Goal: Task Accomplishment & Management: Manage account settings

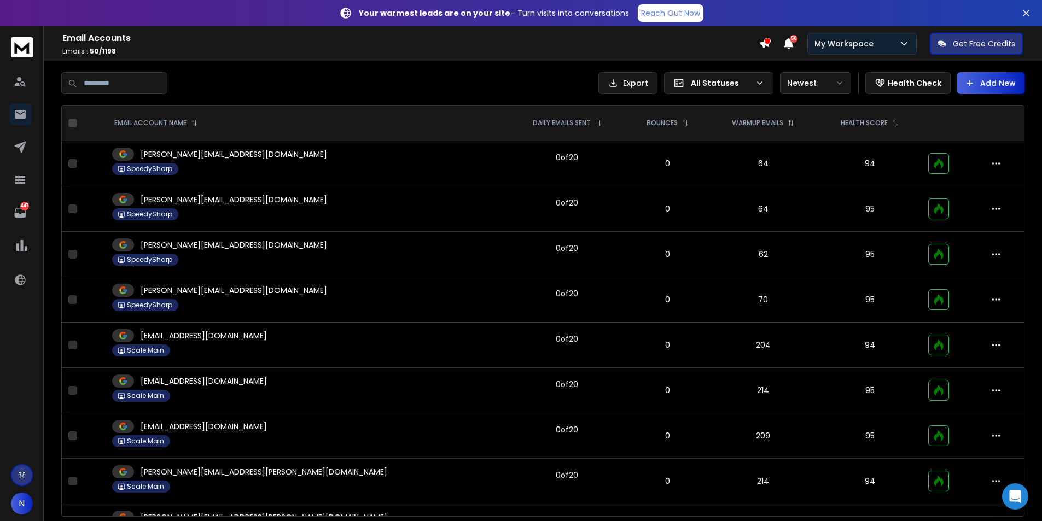
click at [859, 39] on p "My Workspace" at bounding box center [845, 43] width 63 height 11
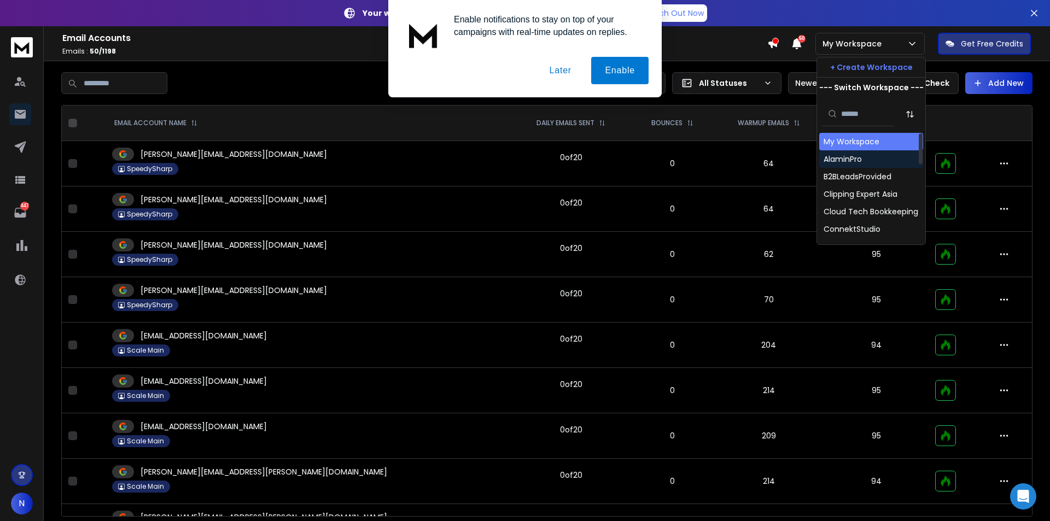
click at [842, 160] on div "AlaminPro" at bounding box center [843, 159] width 38 height 11
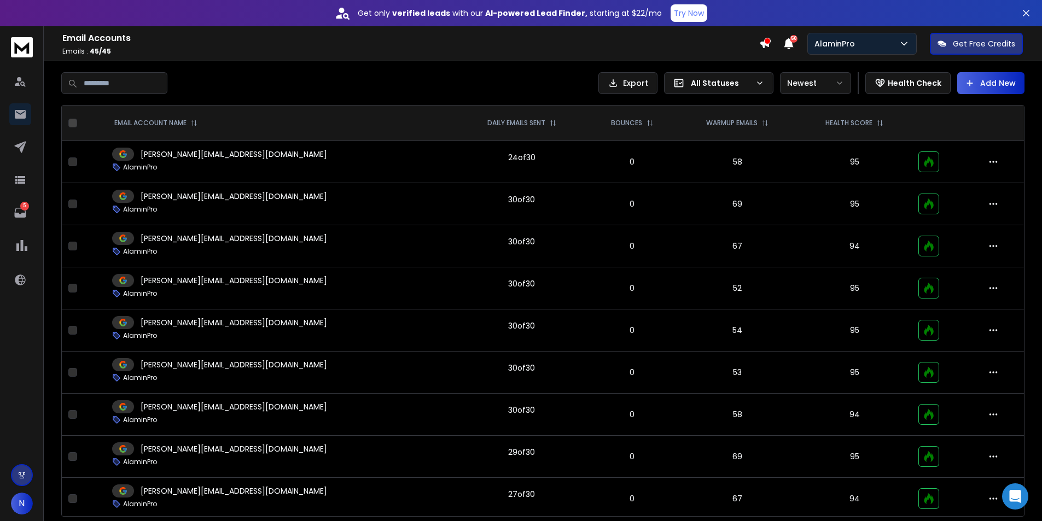
click at [850, 38] on p "AlaminPro" at bounding box center [836, 43] width 45 height 11
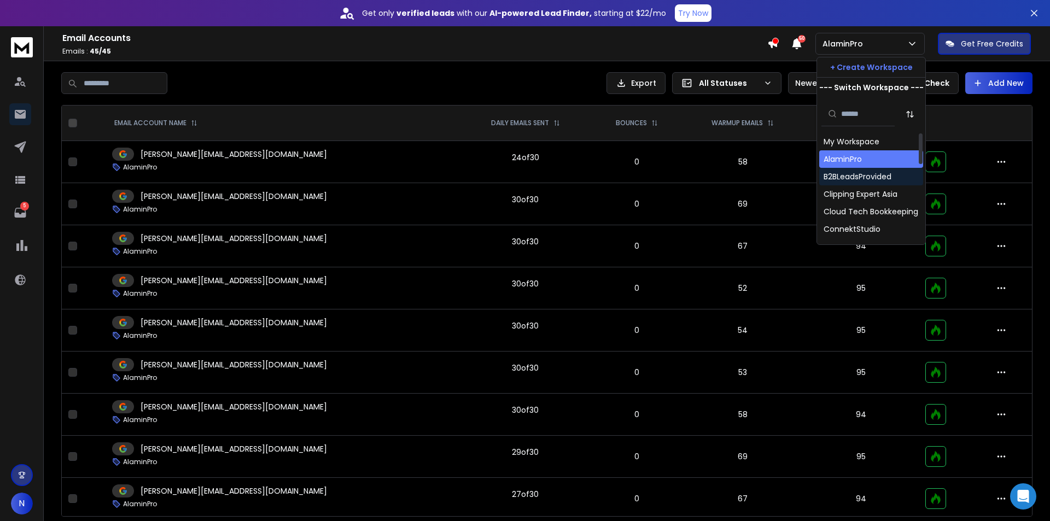
click at [855, 174] on div "B2BLeadsProvided" at bounding box center [858, 176] width 68 height 11
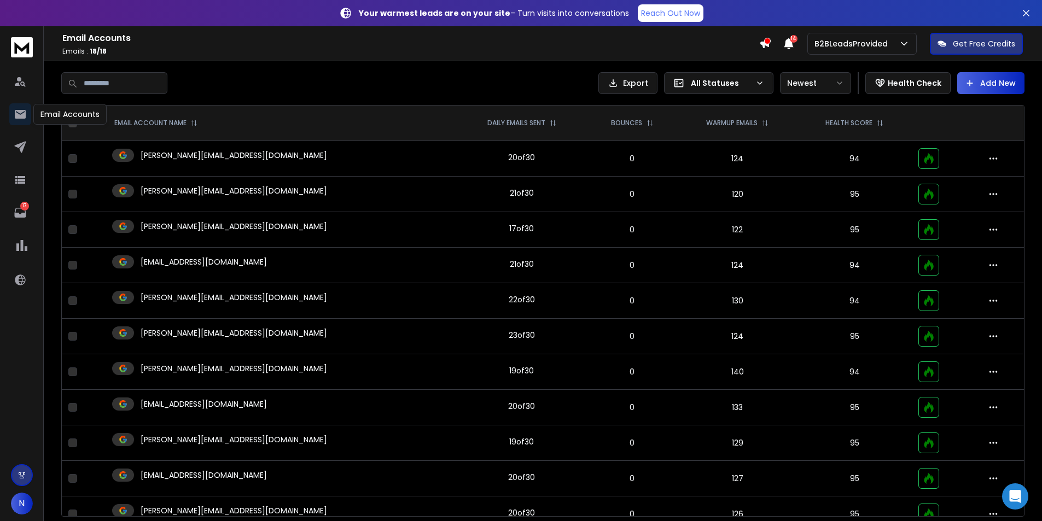
click at [20, 115] on icon at bounding box center [20, 114] width 11 height 9
click at [20, 147] on icon at bounding box center [20, 147] width 13 height 13
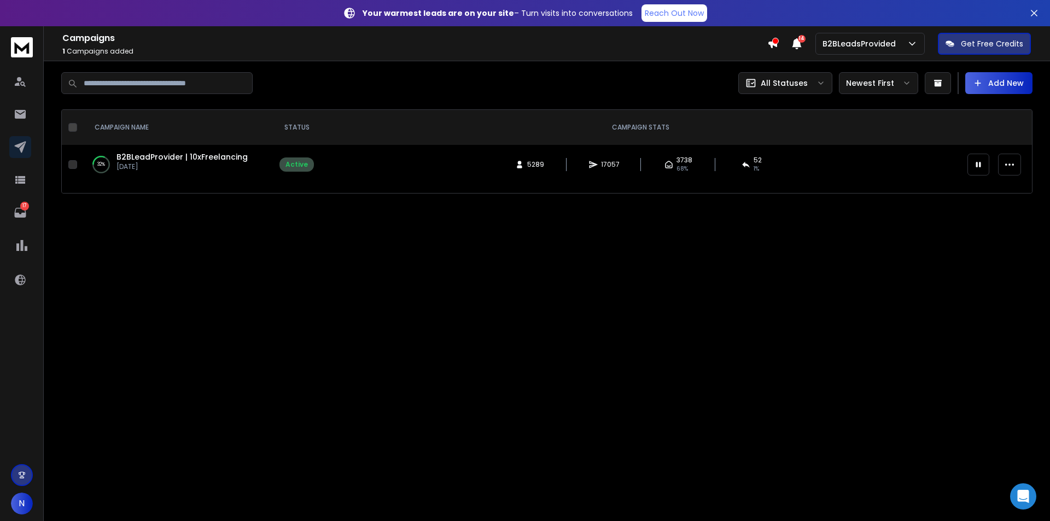
click at [427, 162] on div "5289 17057 3738 68 % 52 1 %" at bounding box center [640, 165] width 627 height 18
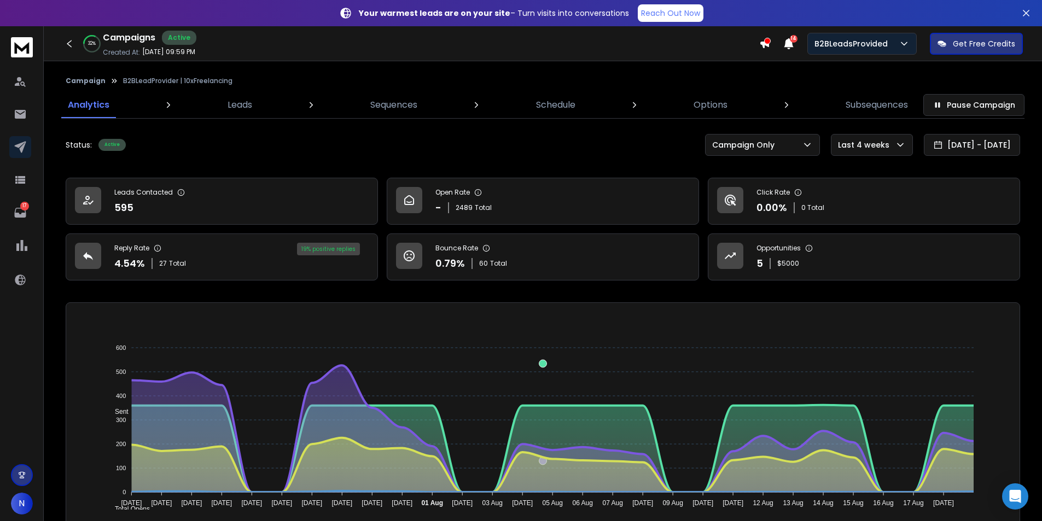
click at [822, 42] on p "B2BLeadsProvided" at bounding box center [853, 43] width 78 height 11
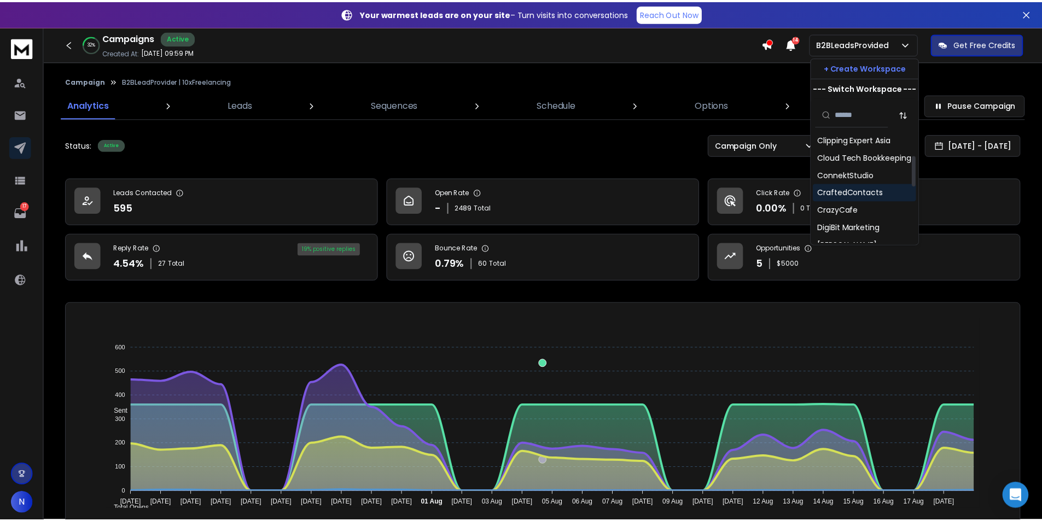
scroll to position [109, 0]
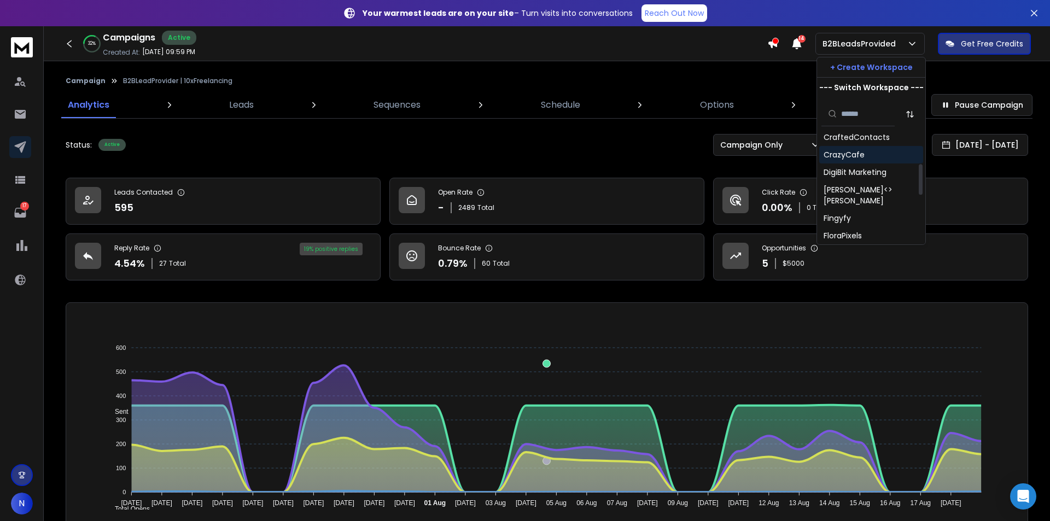
click at [846, 152] on div "CrazyCafe" at bounding box center [844, 154] width 41 height 11
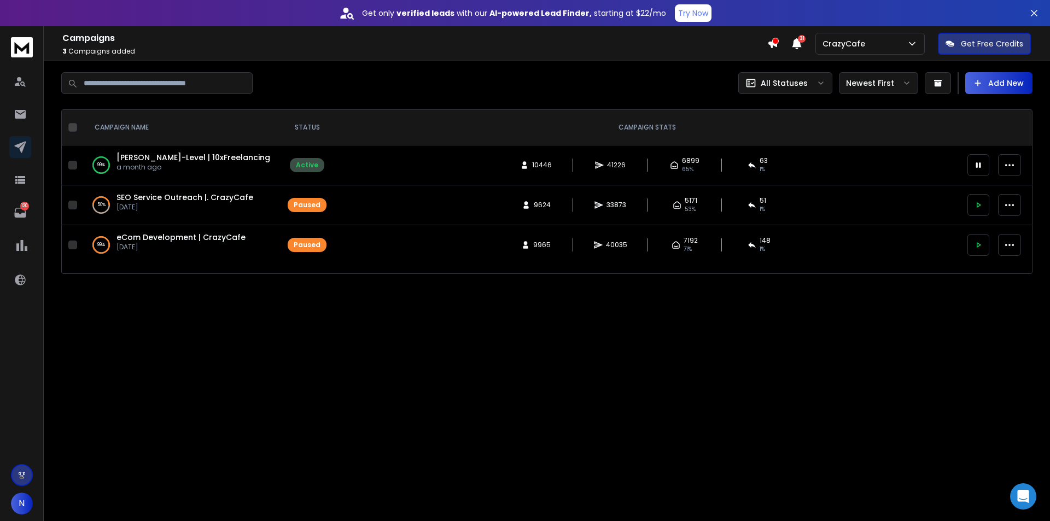
click at [199, 157] on span "[PERSON_NAME]-Level | 10xFreelancing" at bounding box center [194, 157] width 154 height 11
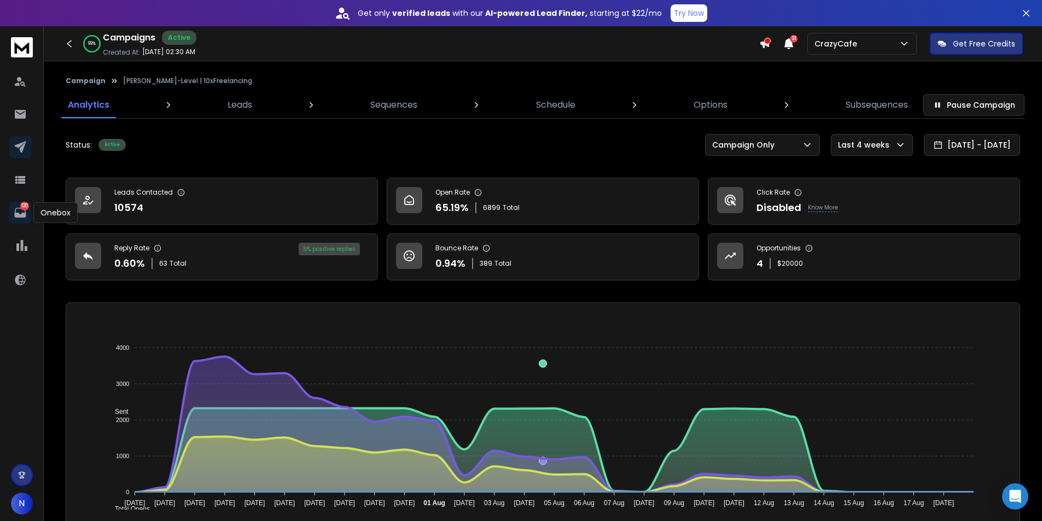
click at [17, 209] on icon at bounding box center [20, 212] width 13 height 13
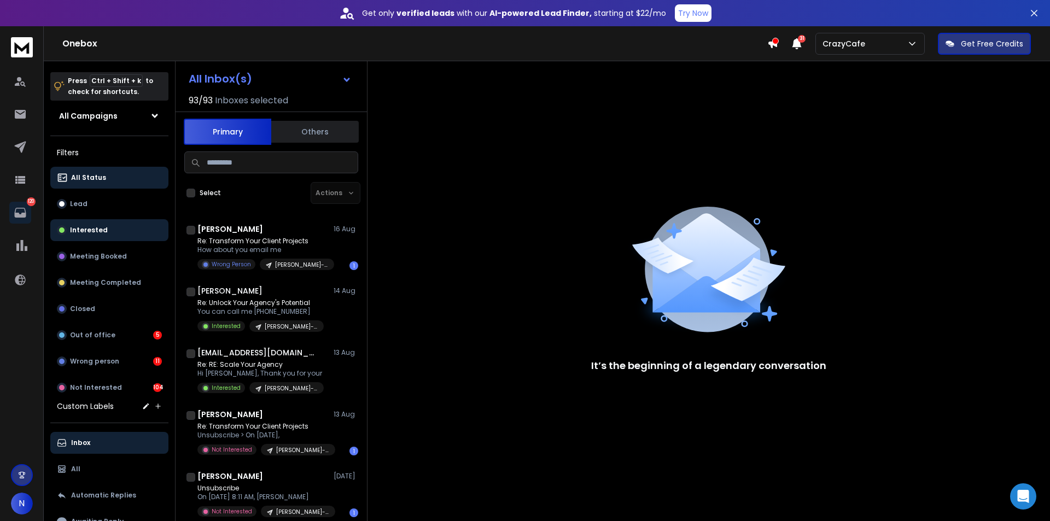
click at [120, 234] on button "Interested" at bounding box center [109, 230] width 118 height 22
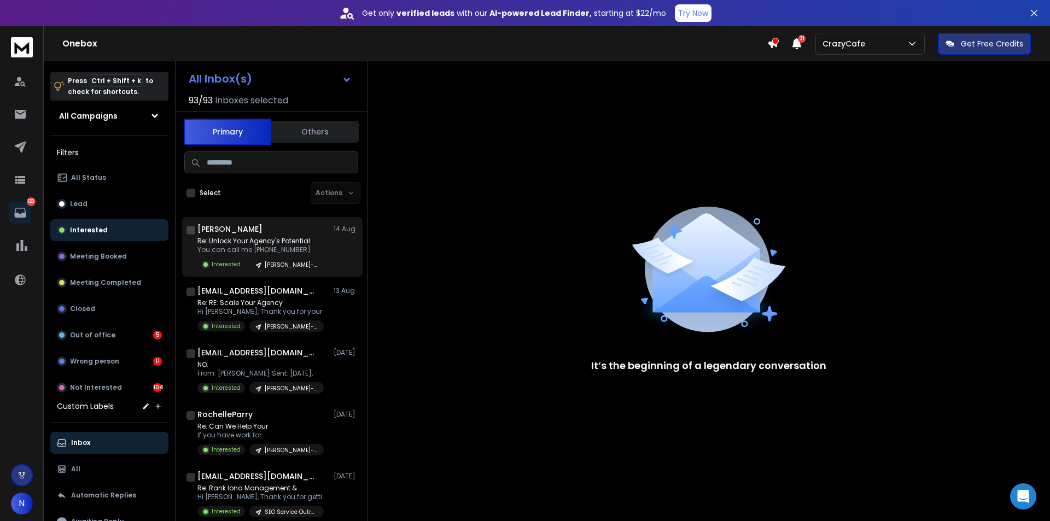
click at [261, 231] on div "[PERSON_NAME] [DATE]" at bounding box center [277, 229] width 161 height 11
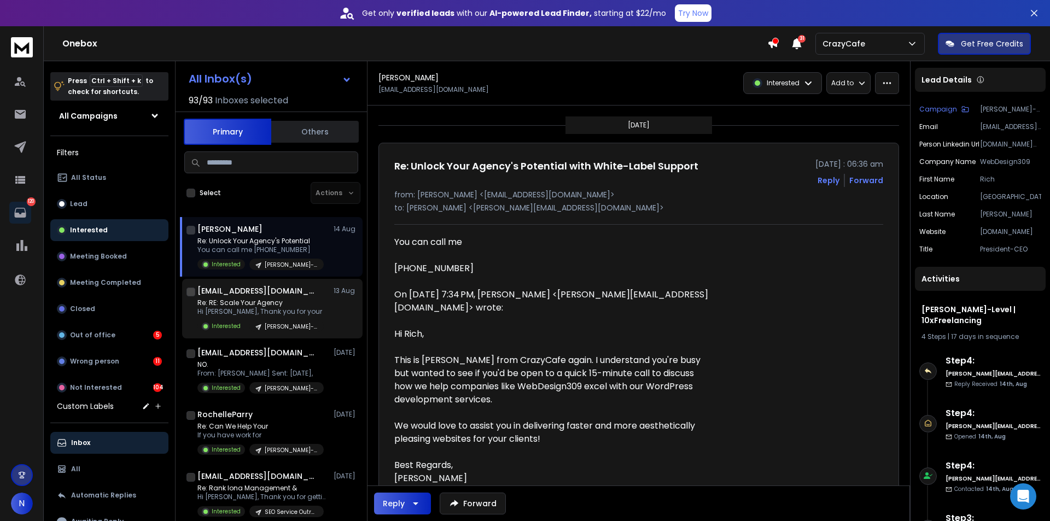
click at [250, 298] on div "jhwells@webwisedesign.com 13 Aug Re: RE: Scale Your Agency Hi John, Thank you f…" at bounding box center [277, 309] width 161 height 46
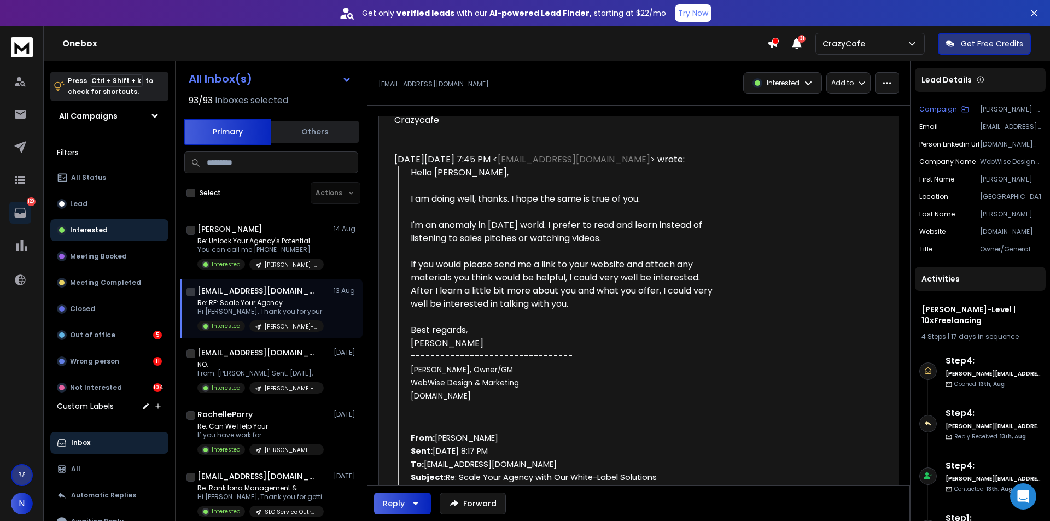
scroll to position [438, 0]
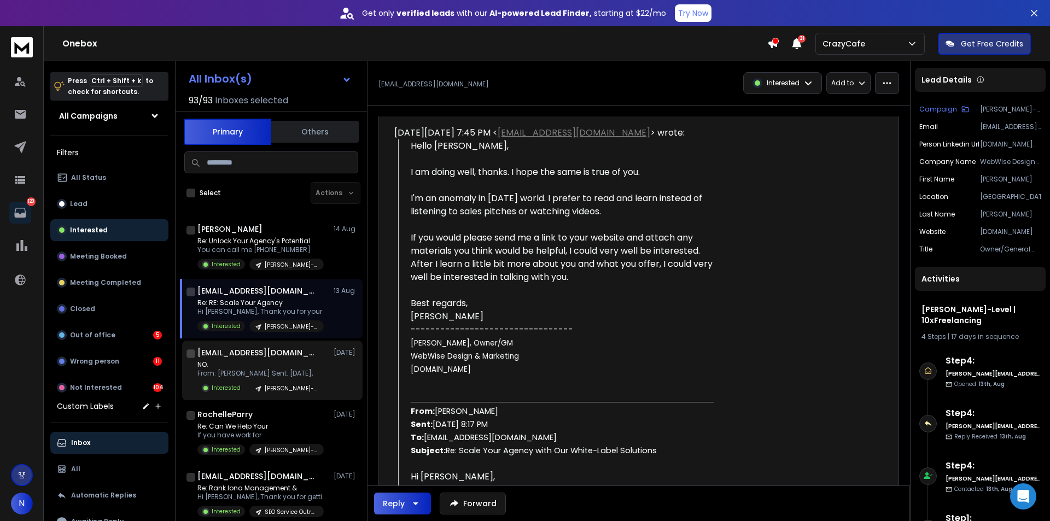
click at [221, 358] on h1 "sue@geeksmarketing.com" at bounding box center [257, 352] width 120 height 11
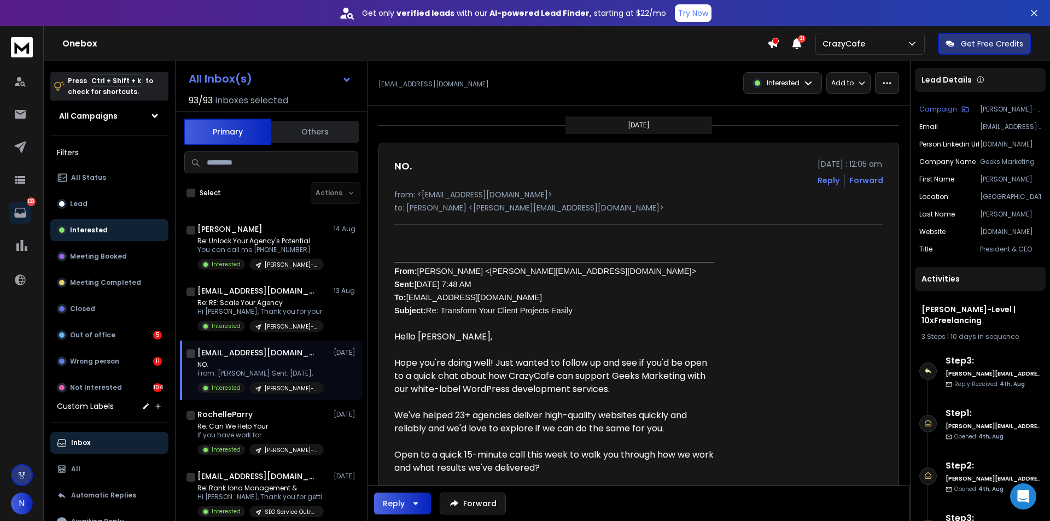
scroll to position [55, 0]
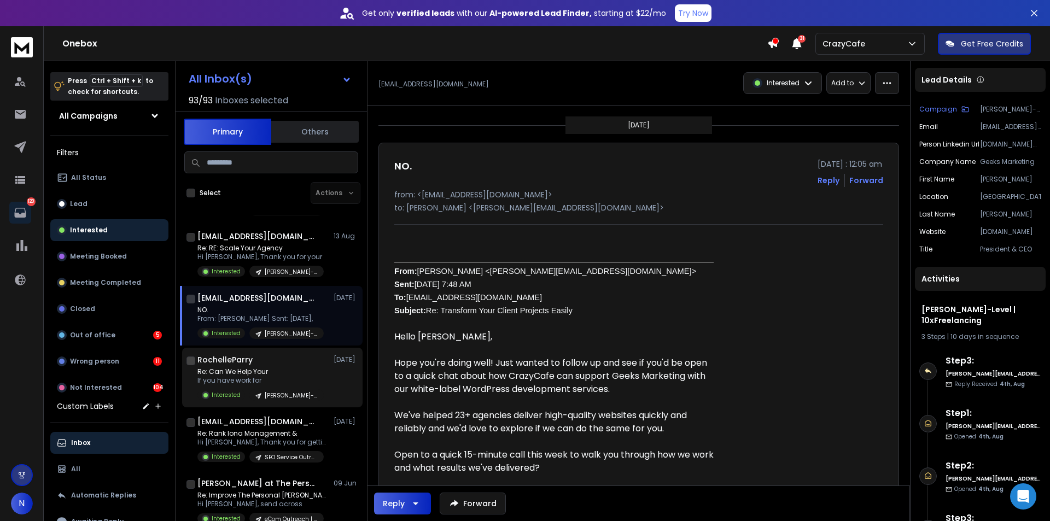
click at [247, 363] on h1 "RochelleParry" at bounding box center [224, 359] width 55 height 11
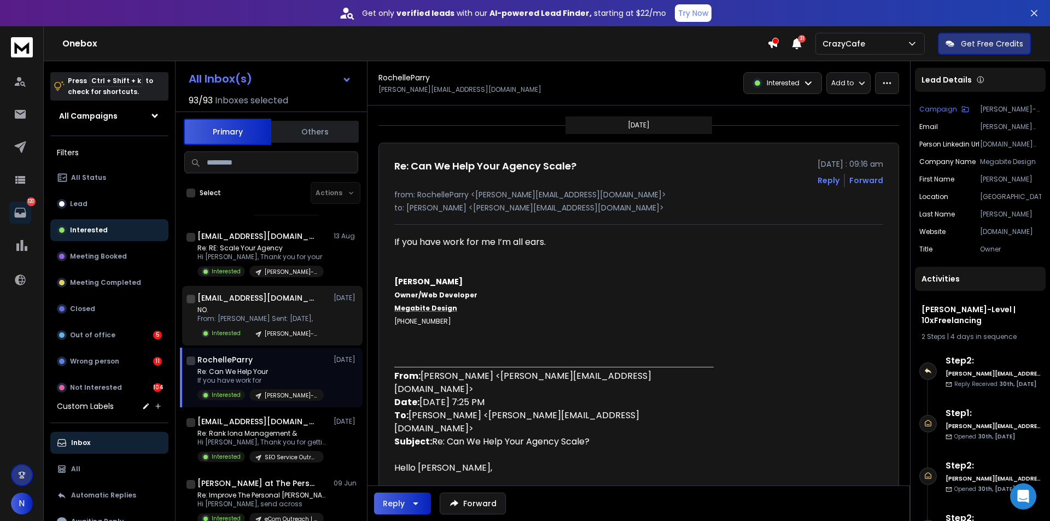
scroll to position [0, 0]
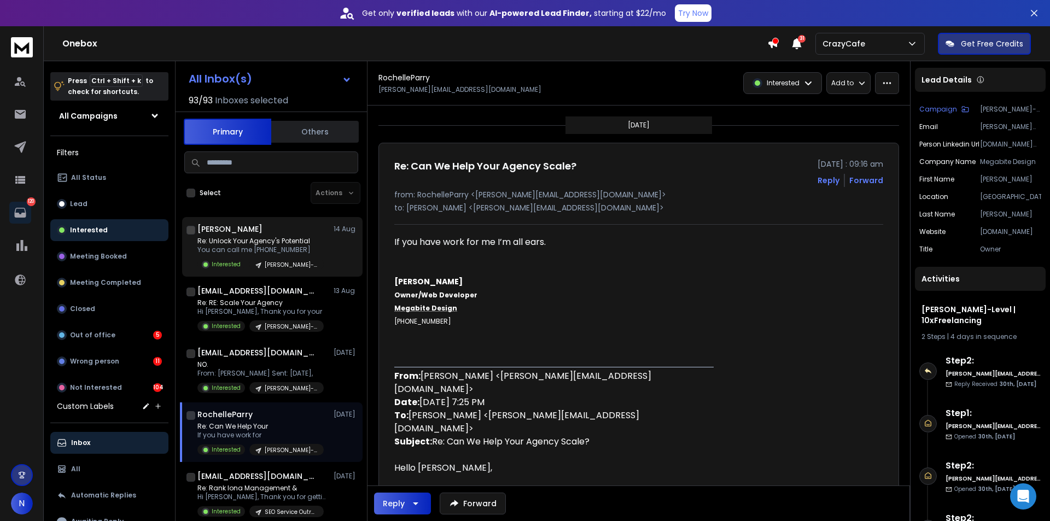
click at [264, 234] on div "Rich Randolph 14 Aug" at bounding box center [277, 229] width 161 height 11
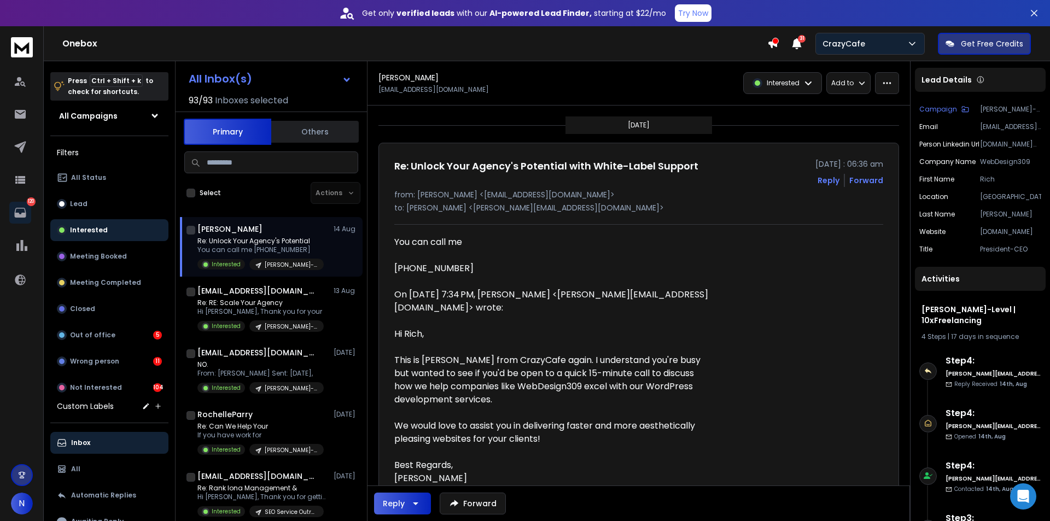
click at [840, 48] on p "CrazyCafe" at bounding box center [846, 43] width 47 height 11
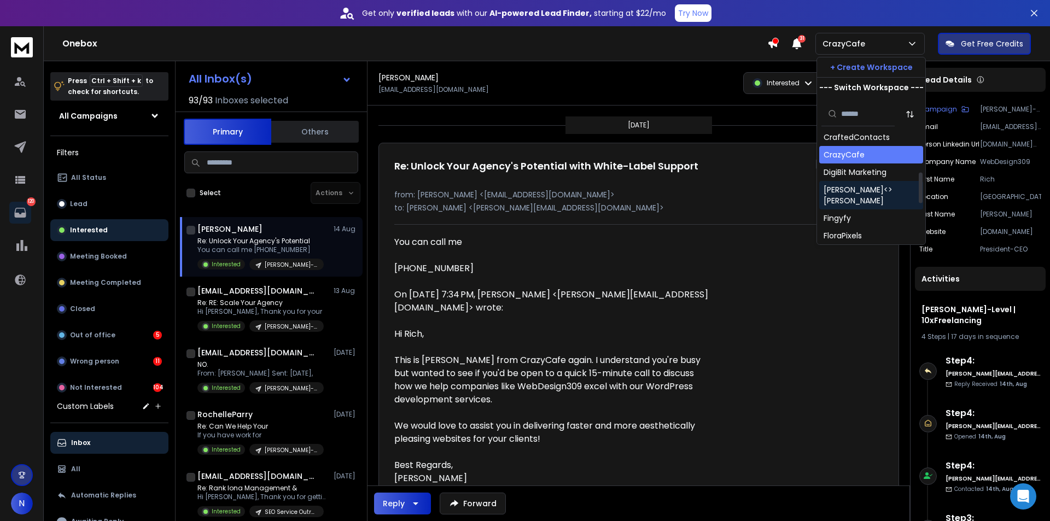
scroll to position [164, 0]
click at [853, 155] on div "Fingyfy" at bounding box center [871, 164] width 104 height 18
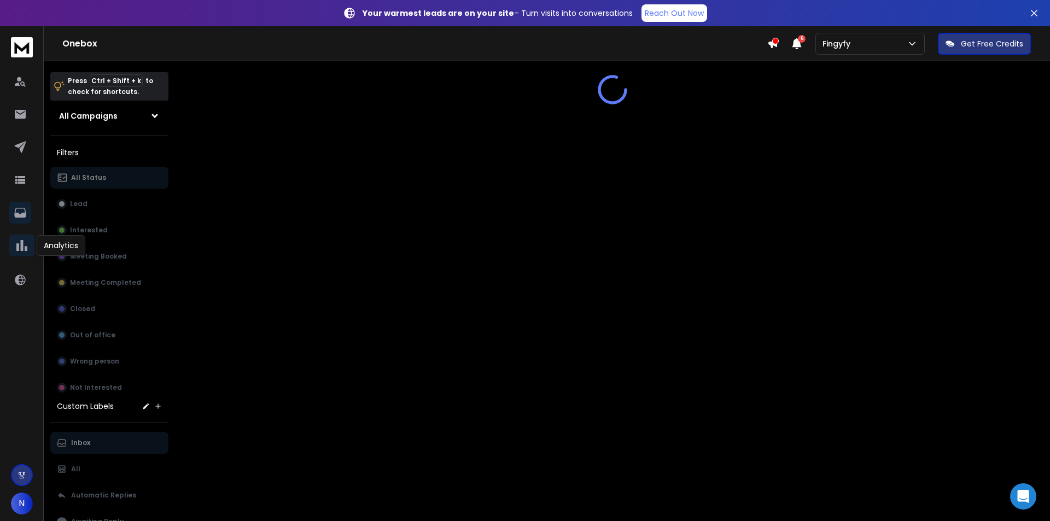
click at [23, 248] on icon at bounding box center [21, 245] width 11 height 11
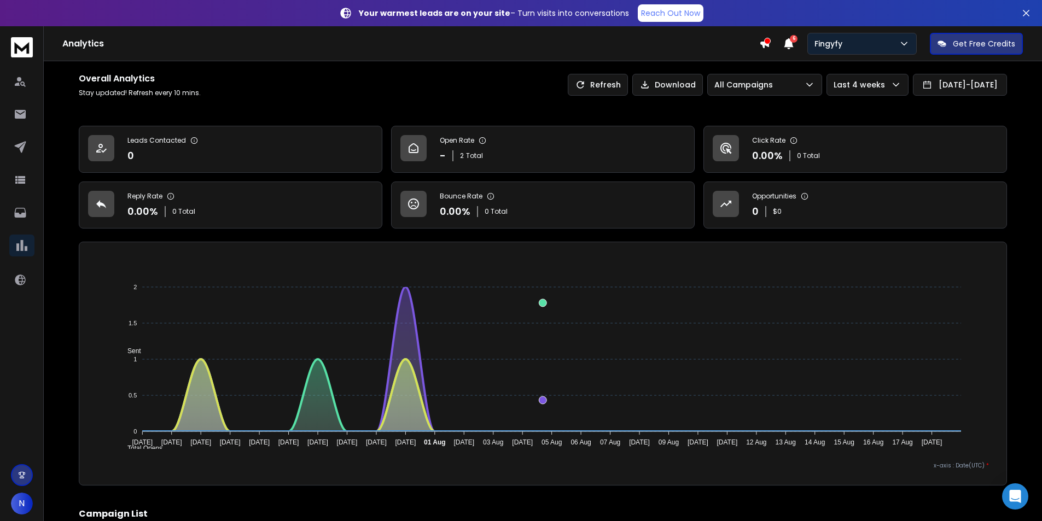
click at [874, 44] on div "Fingyfy" at bounding box center [861, 43] width 95 height 11
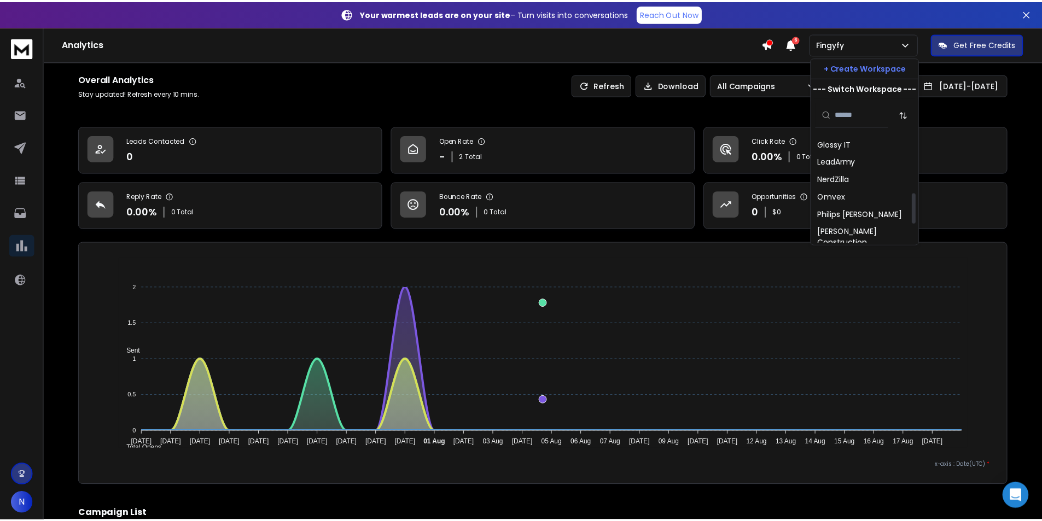
scroll to position [164, 0]
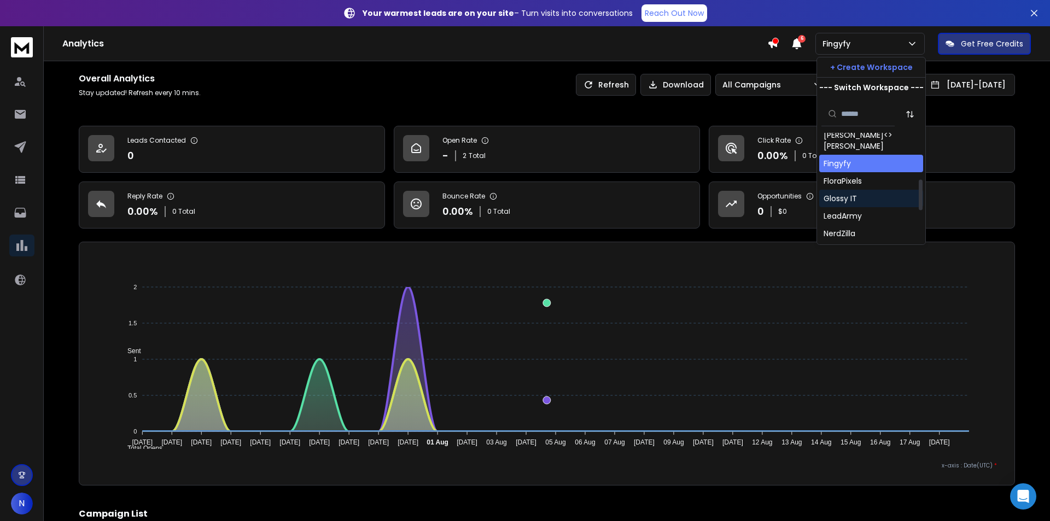
click at [847, 193] on div "Glossy IT" at bounding box center [840, 198] width 33 height 11
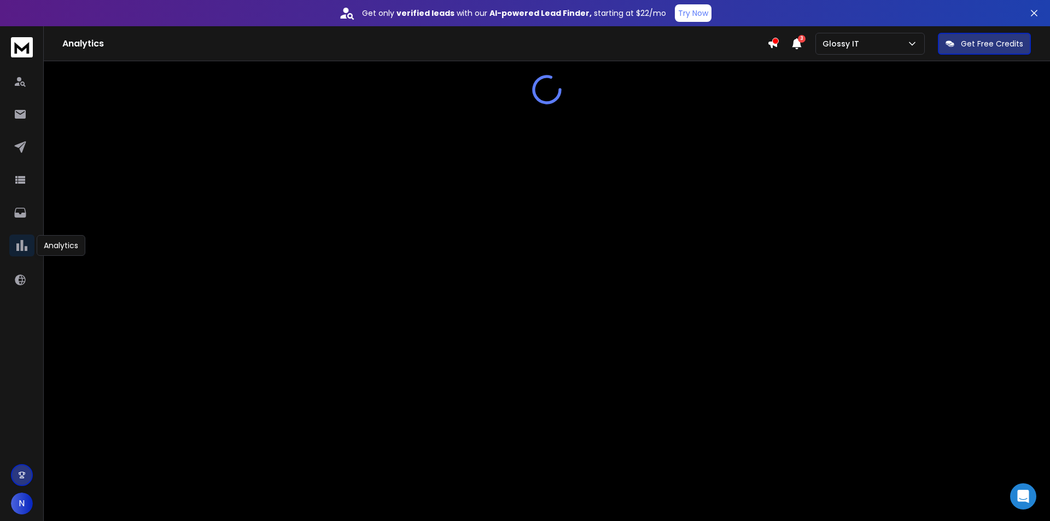
click at [16, 243] on icon at bounding box center [22, 245] width 16 height 16
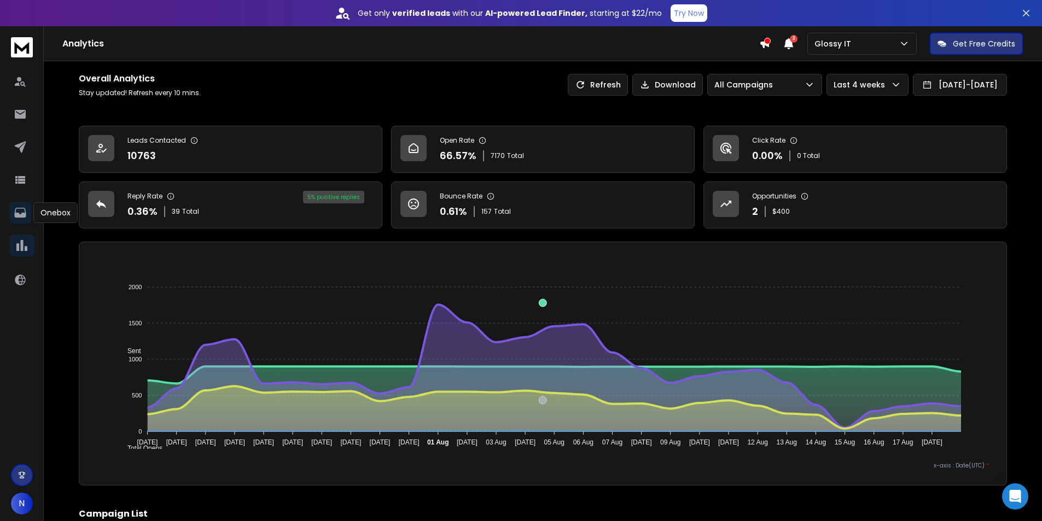
click at [16, 213] on icon at bounding box center [19, 213] width 11 height 10
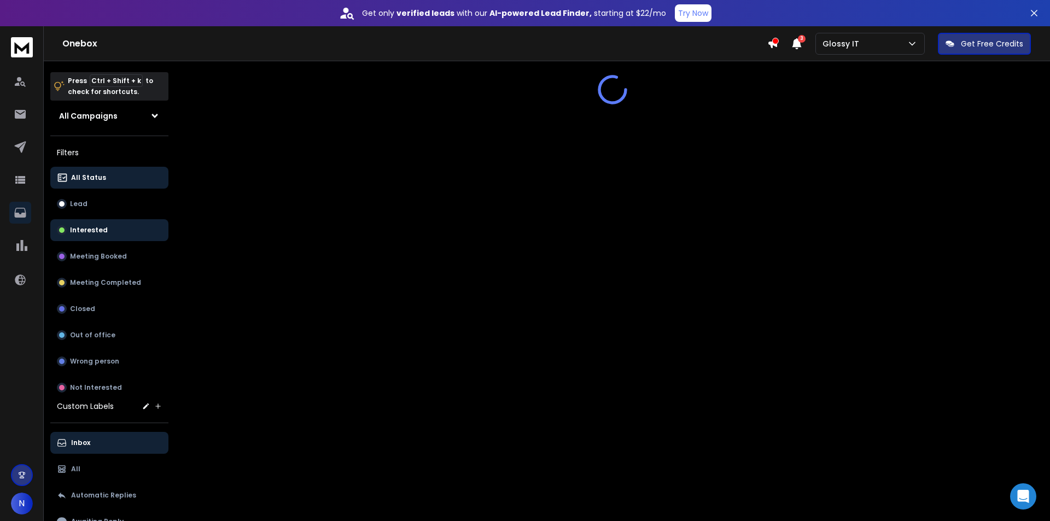
click at [106, 230] on button "Interested" at bounding box center [109, 230] width 118 height 22
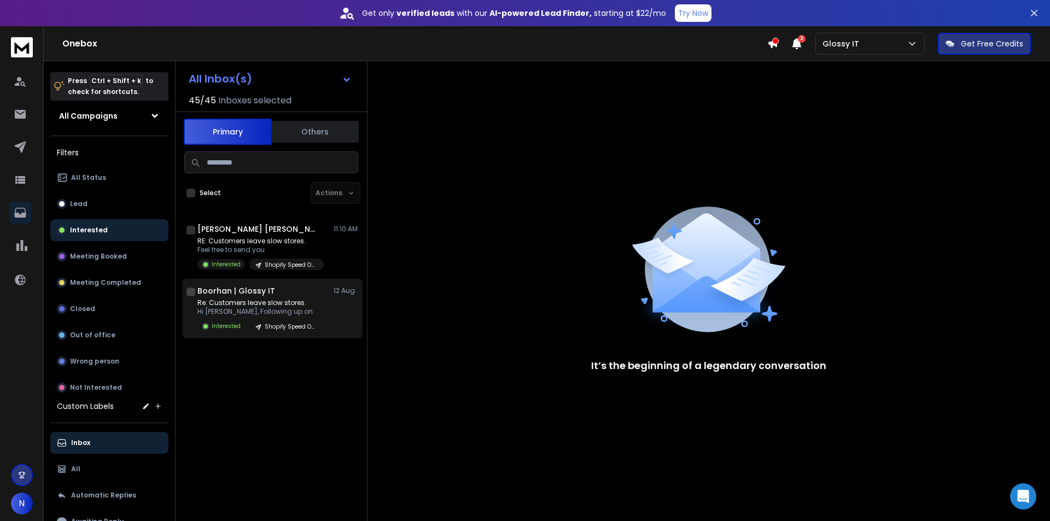
click at [254, 295] on h1 "Boorhan | Glossy IT" at bounding box center [236, 291] width 78 height 11
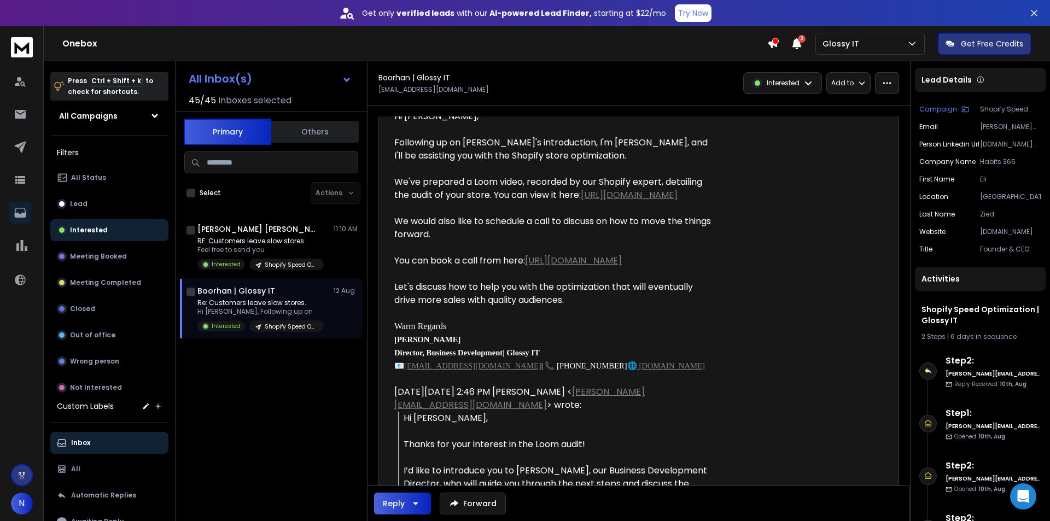
scroll to position [109, 0]
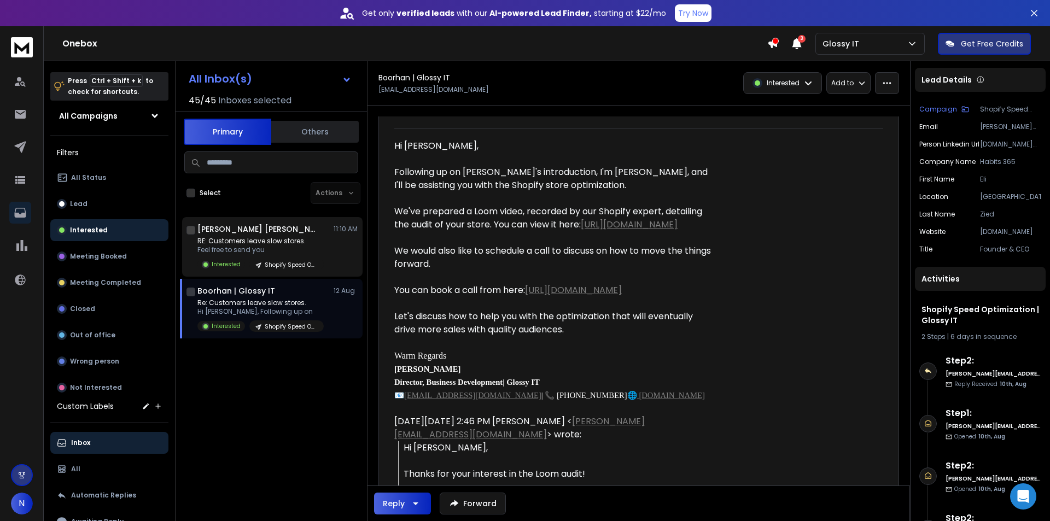
click at [239, 230] on div "Jeff Damir 11:10 AM" at bounding box center [277, 229] width 161 height 11
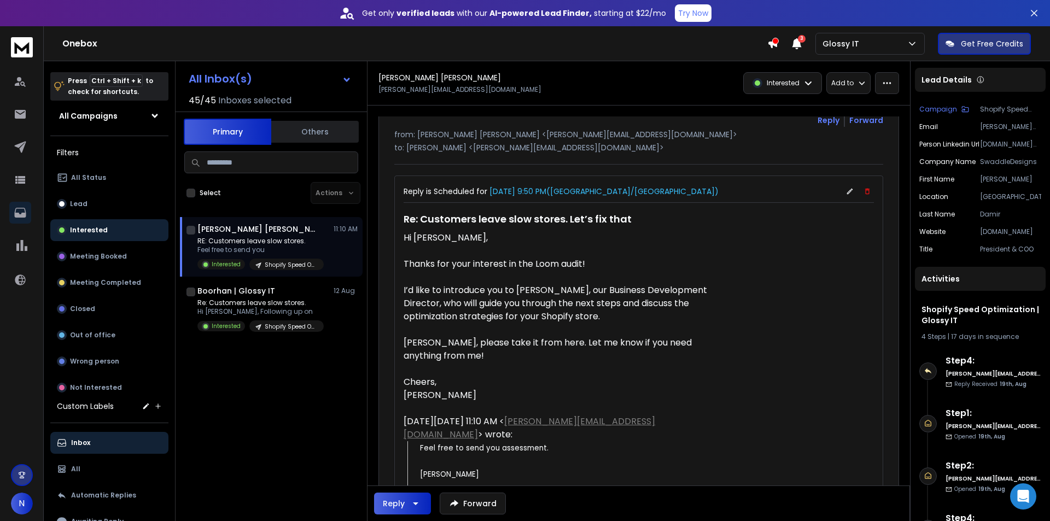
scroll to position [0, 0]
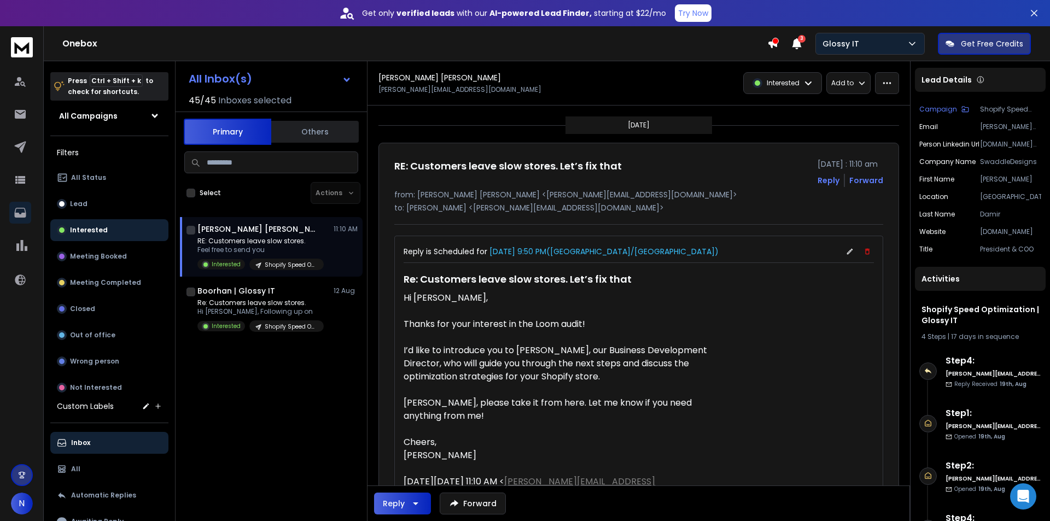
click at [853, 48] on p "Glossy IT" at bounding box center [843, 43] width 41 height 11
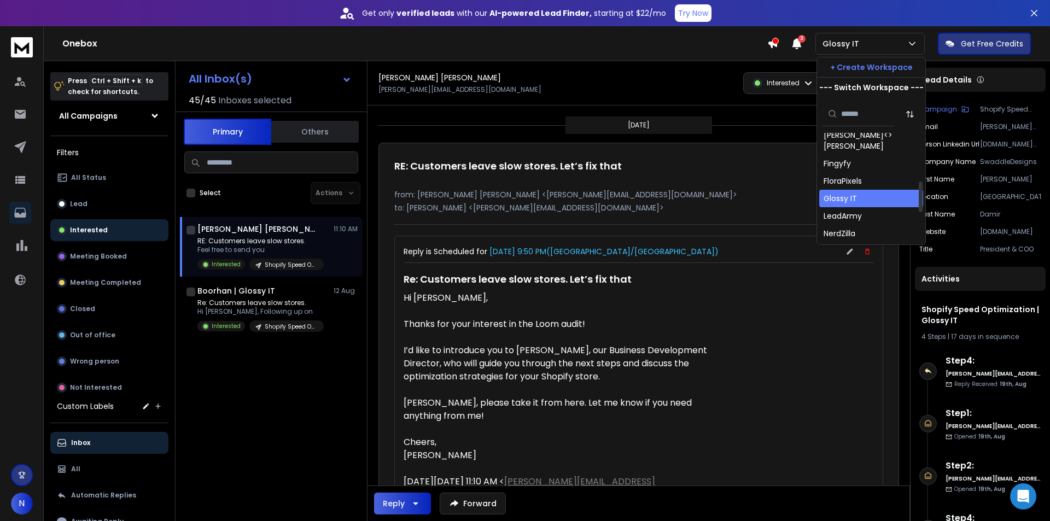
scroll to position [219, 0]
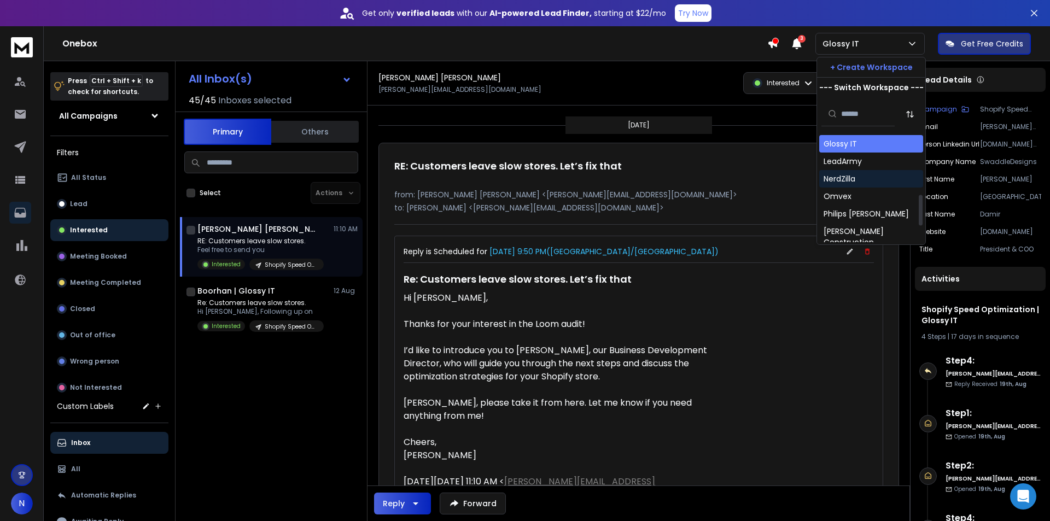
click at [852, 173] on div "NerdZilla" at bounding box center [840, 178] width 32 height 11
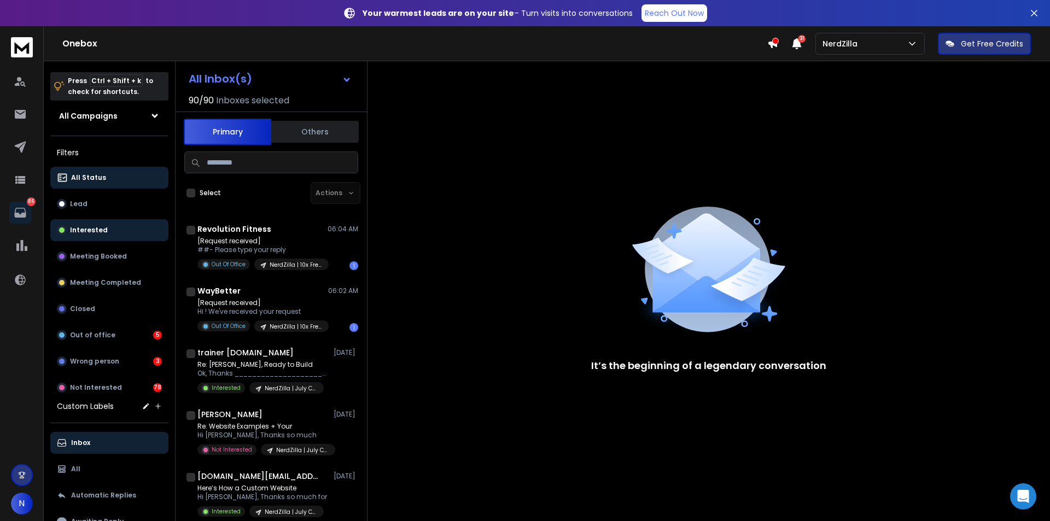
click at [89, 232] on p "Interested" at bounding box center [89, 230] width 38 height 9
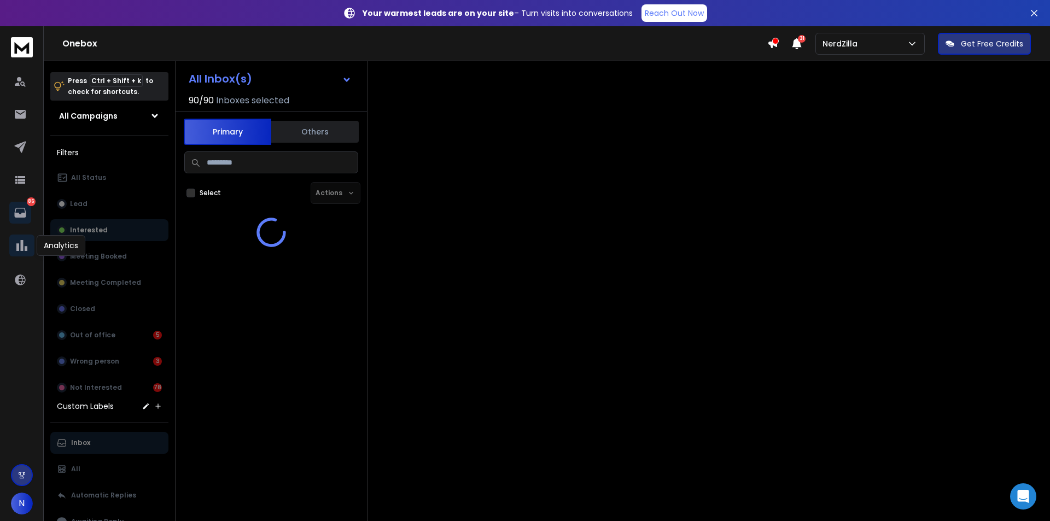
click at [18, 246] on icon at bounding box center [21, 245] width 11 height 11
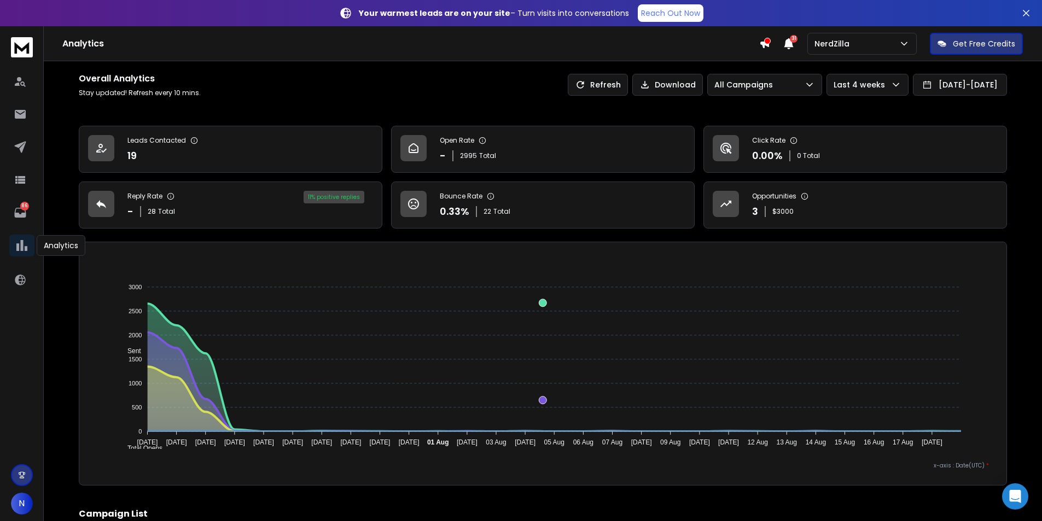
drag, startPoint x: 833, startPoint y: 49, endPoint x: 832, endPoint y: 55, distance: 6.1
click at [833, 50] on button "NerdZilla" at bounding box center [861, 44] width 109 height 22
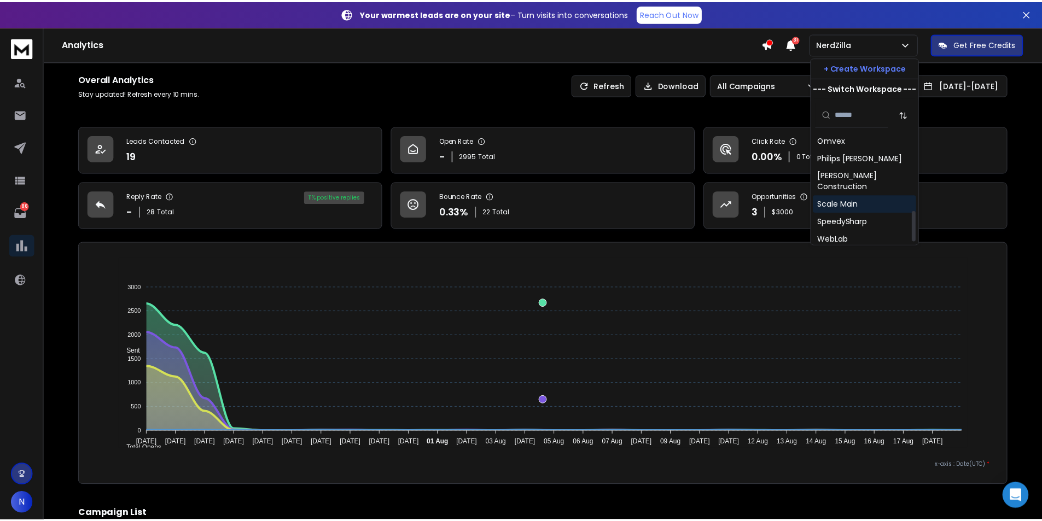
scroll to position [276, 0]
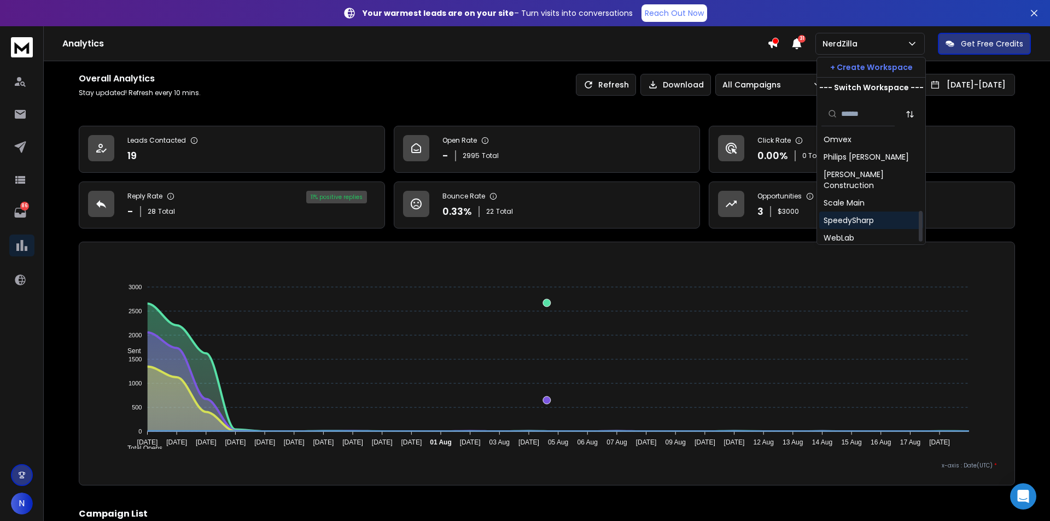
click at [858, 215] on div "SpeedySharp" at bounding box center [849, 220] width 50 height 11
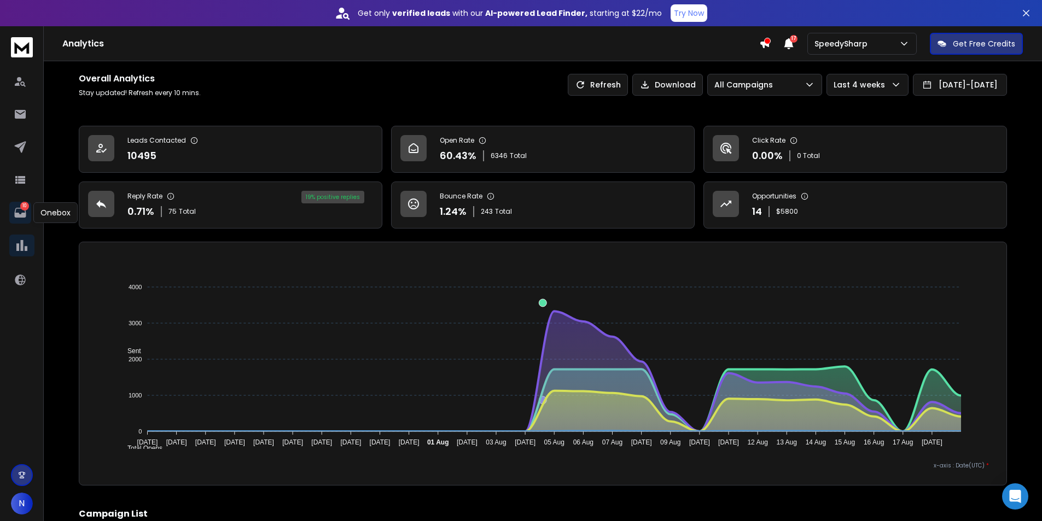
click at [20, 217] on icon at bounding box center [19, 213] width 11 height 10
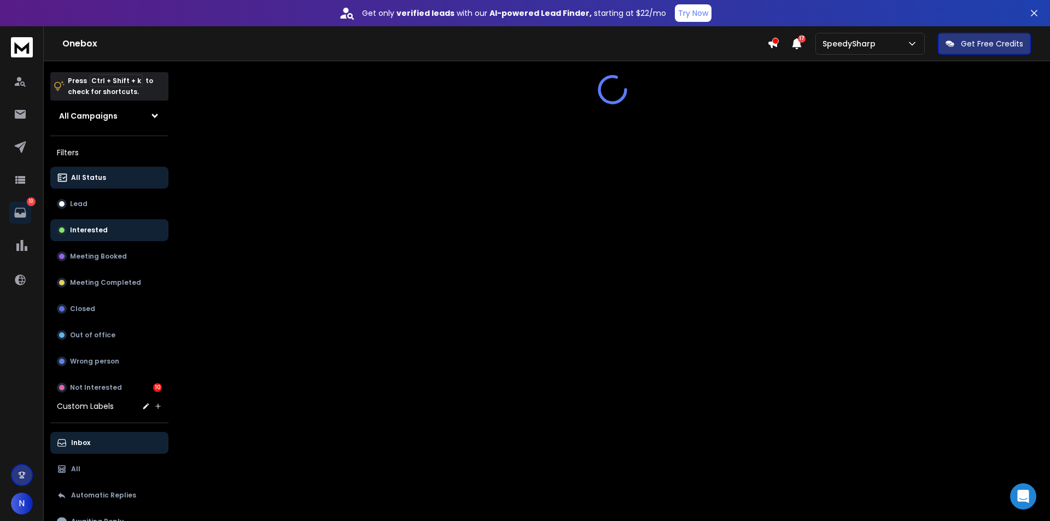
click at [100, 229] on p "Interested" at bounding box center [89, 230] width 38 height 9
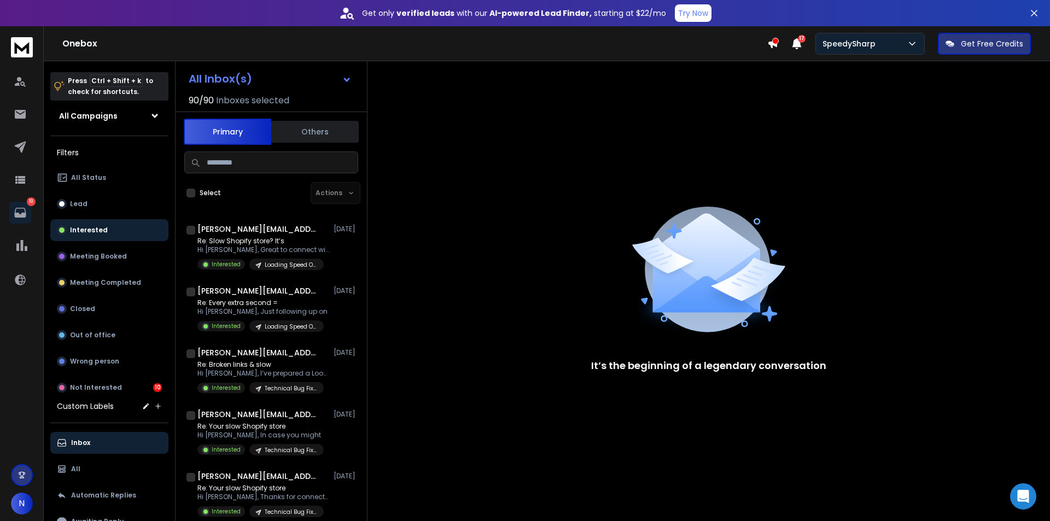
click at [846, 46] on p "SpeedySharp" at bounding box center [851, 43] width 57 height 11
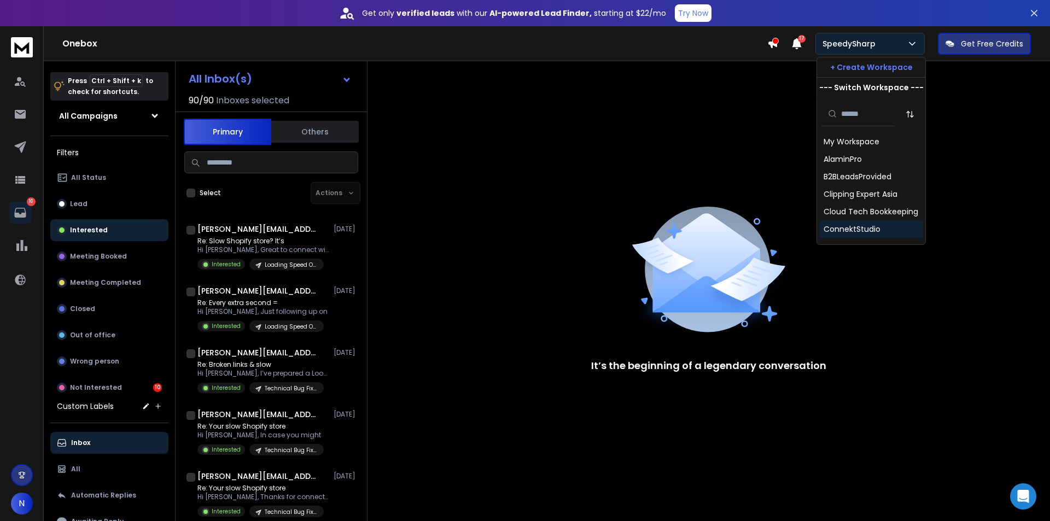
click at [895, 42] on div "SpeedySharp" at bounding box center [870, 43] width 95 height 11
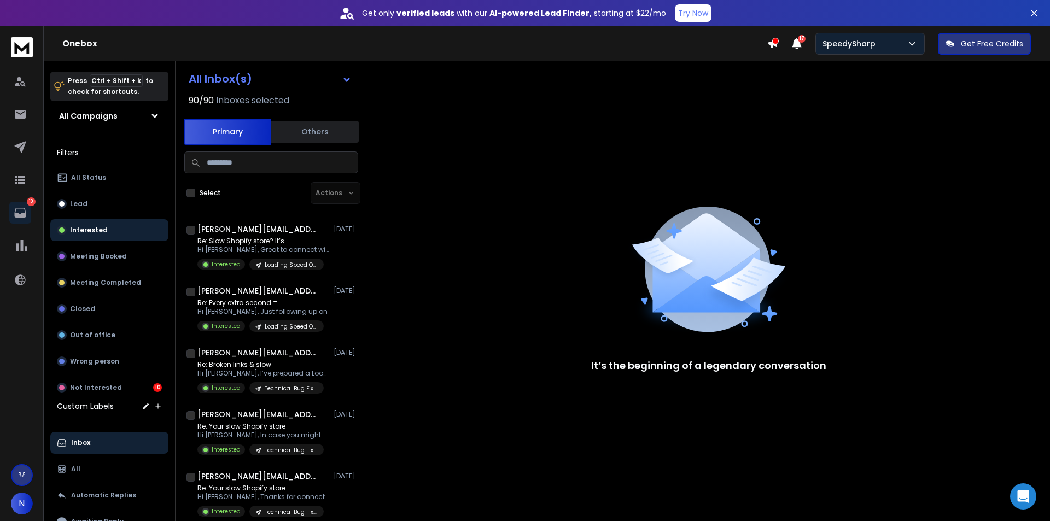
click at [875, 48] on p "SpeedySharp" at bounding box center [851, 43] width 57 height 11
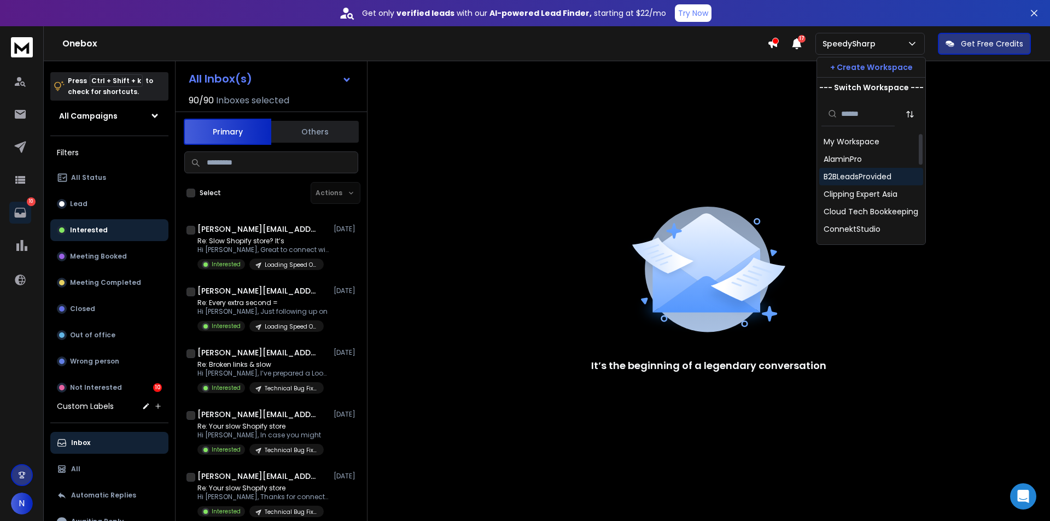
scroll to position [276, 0]
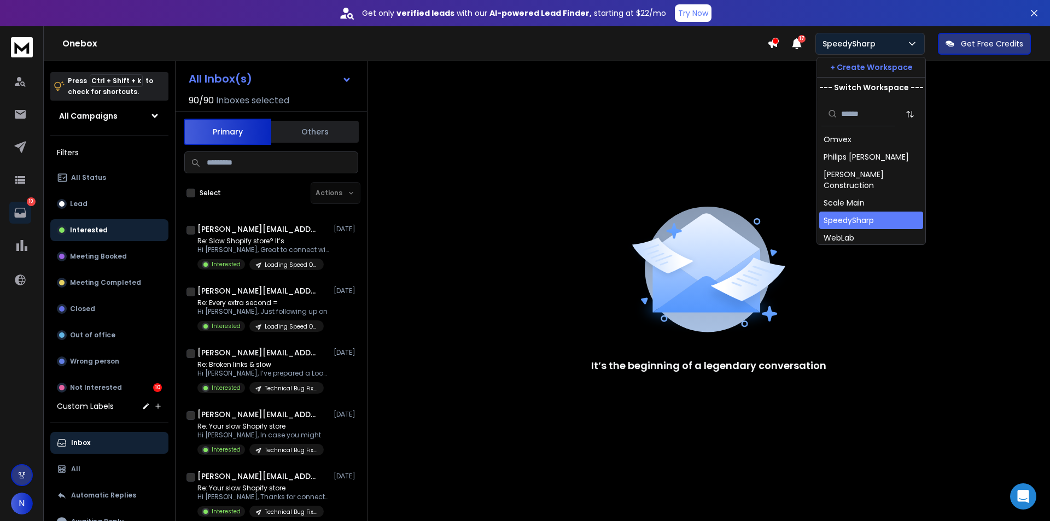
click at [876, 52] on button "SpeedySharp" at bounding box center [870, 44] width 109 height 22
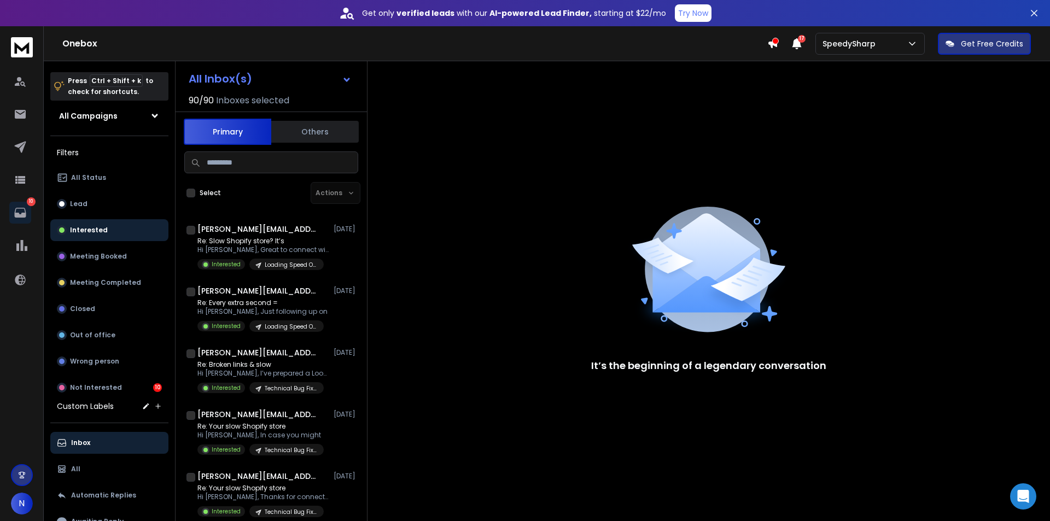
drag, startPoint x: 863, startPoint y: 44, endPoint x: 858, endPoint y: 160, distance: 116.1
click at [864, 56] on div "Onebox 17 SpeedySharp Get Free Credits" at bounding box center [525, 43] width 1050 height 35
click at [873, 40] on p "SpeedySharp" at bounding box center [851, 43] width 57 height 11
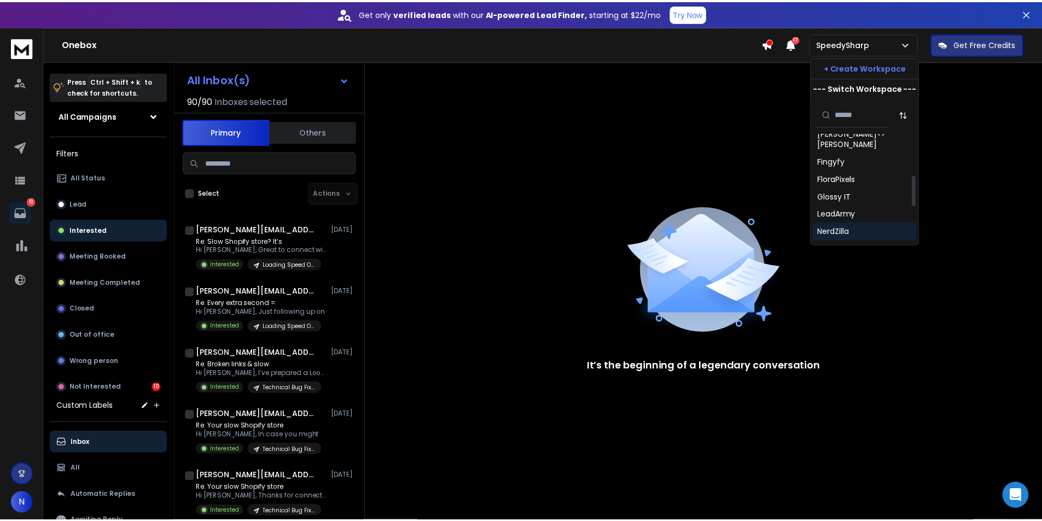
scroll to position [0, 0]
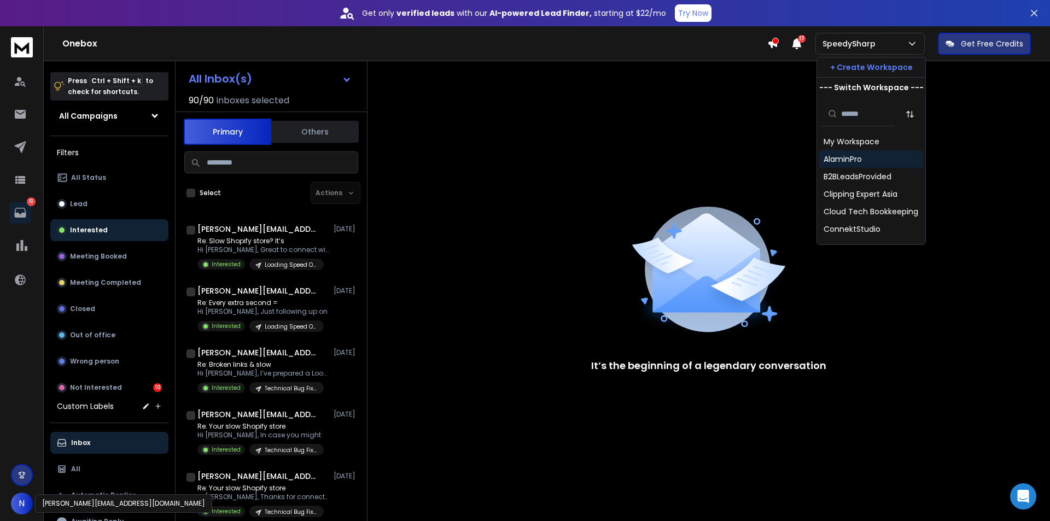
click at [23, 501] on span "N" at bounding box center [22, 504] width 22 height 22
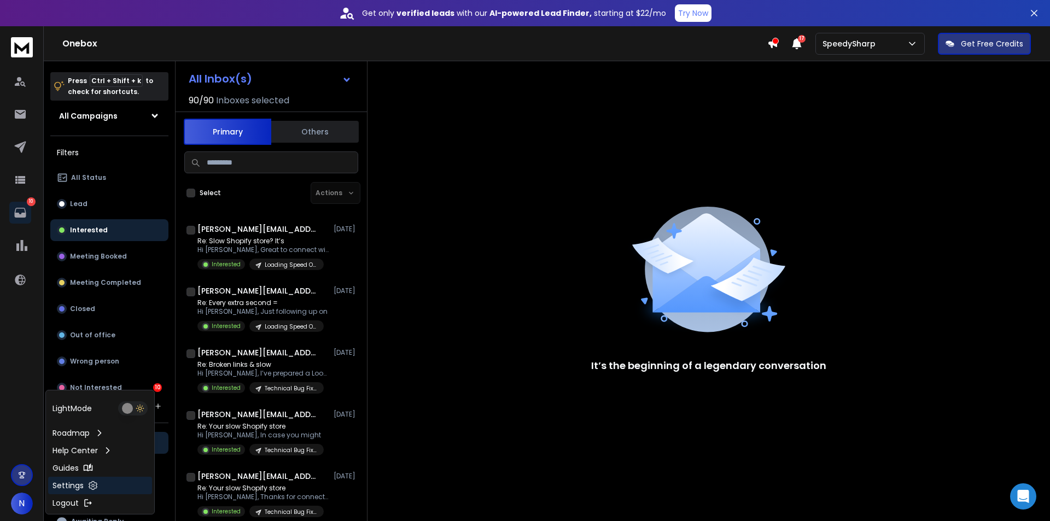
click at [66, 486] on p "Settings" at bounding box center [68, 485] width 31 height 11
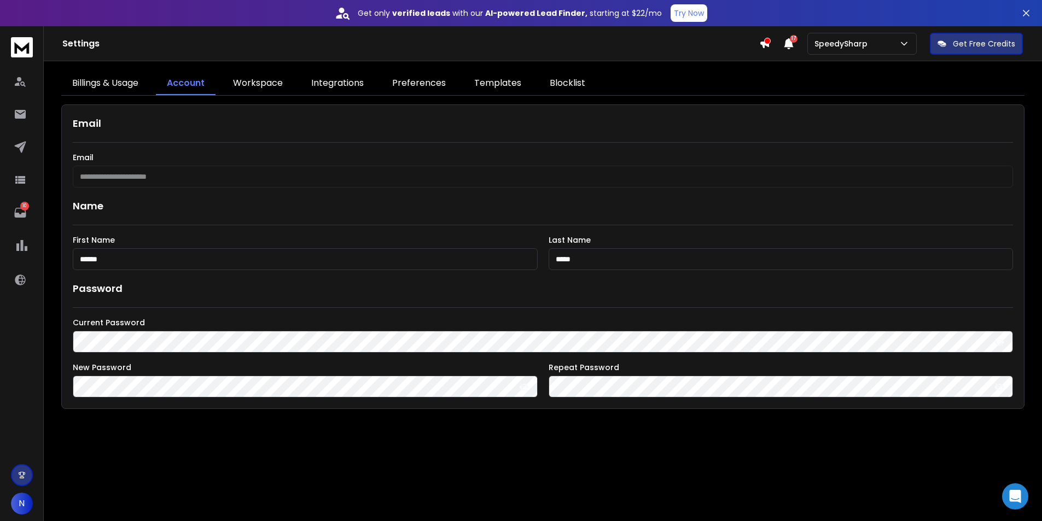
click at [260, 81] on link "Workspace" at bounding box center [258, 83] width 72 height 23
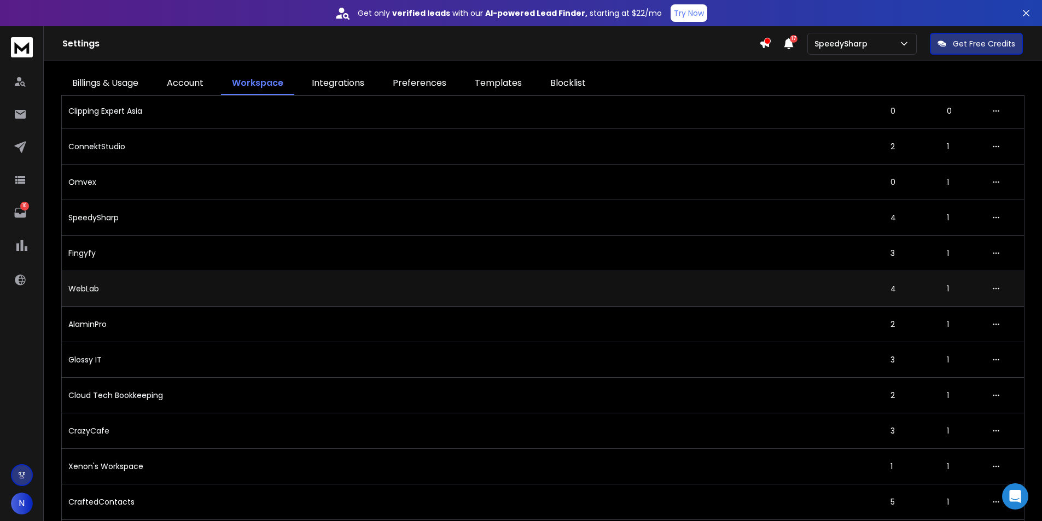
scroll to position [45, 0]
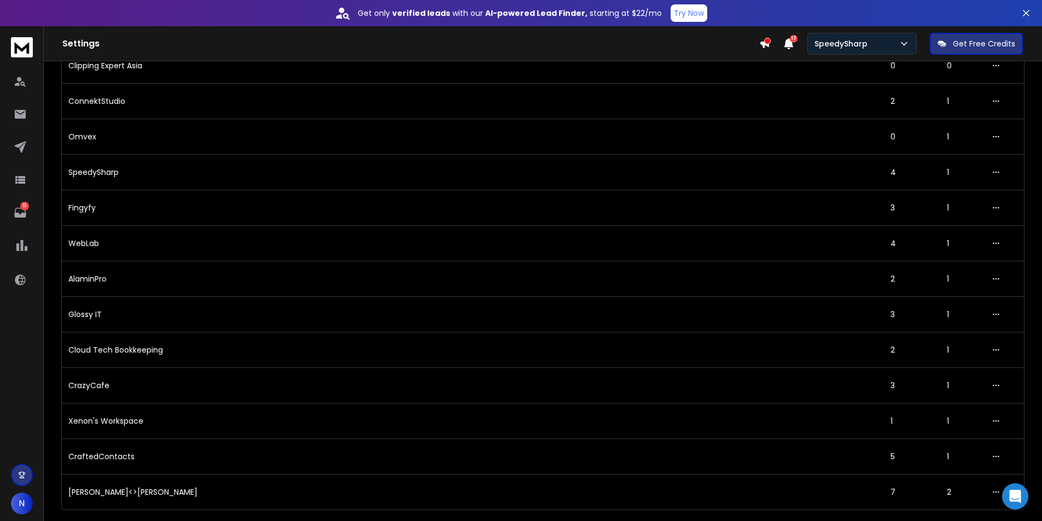
click at [843, 49] on p "SpeedySharp" at bounding box center [842, 43] width 57 height 11
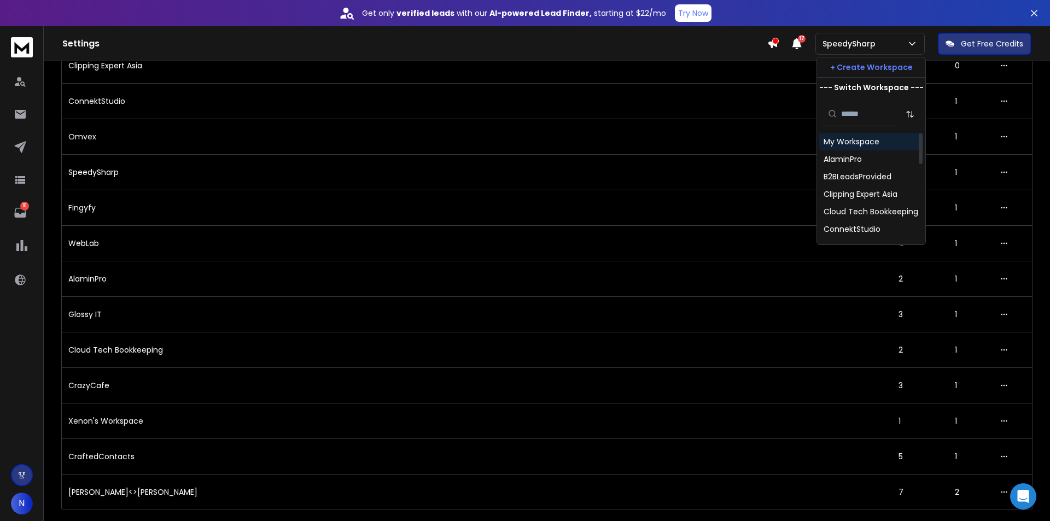
click at [844, 142] on div "My Workspace" at bounding box center [852, 141] width 56 height 11
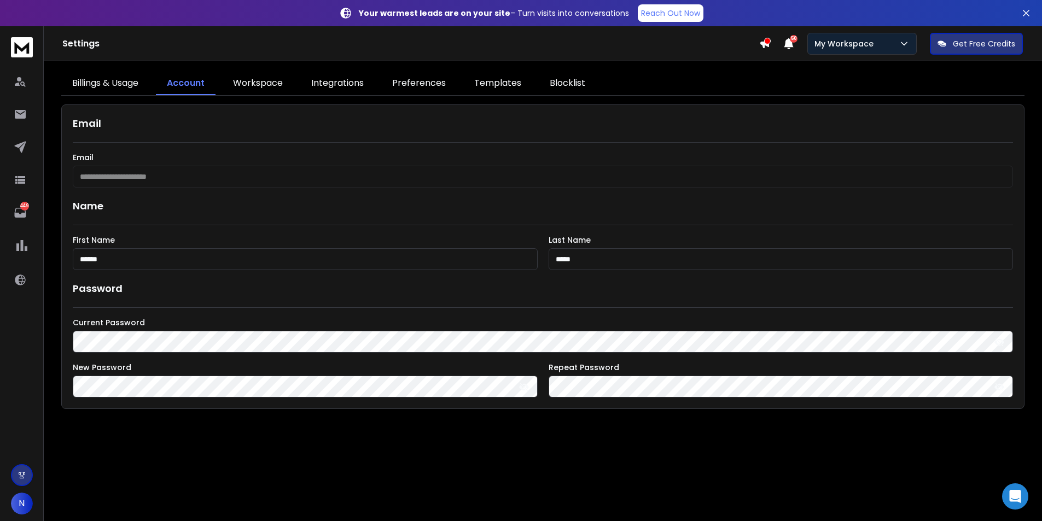
click at [850, 43] on p "My Workspace" at bounding box center [845, 43] width 63 height 11
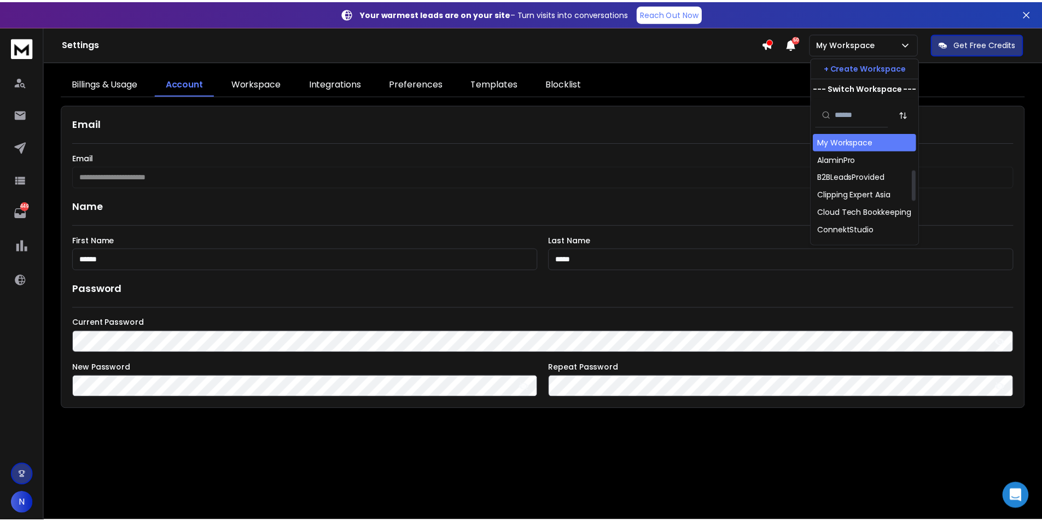
scroll to position [276, 0]
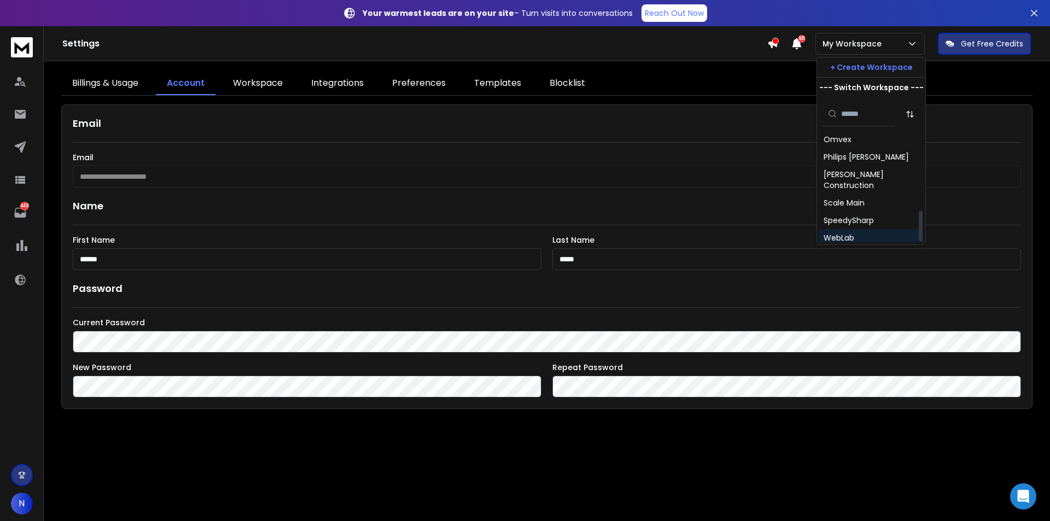
click at [845, 232] on div "WebLab" at bounding box center [839, 237] width 31 height 11
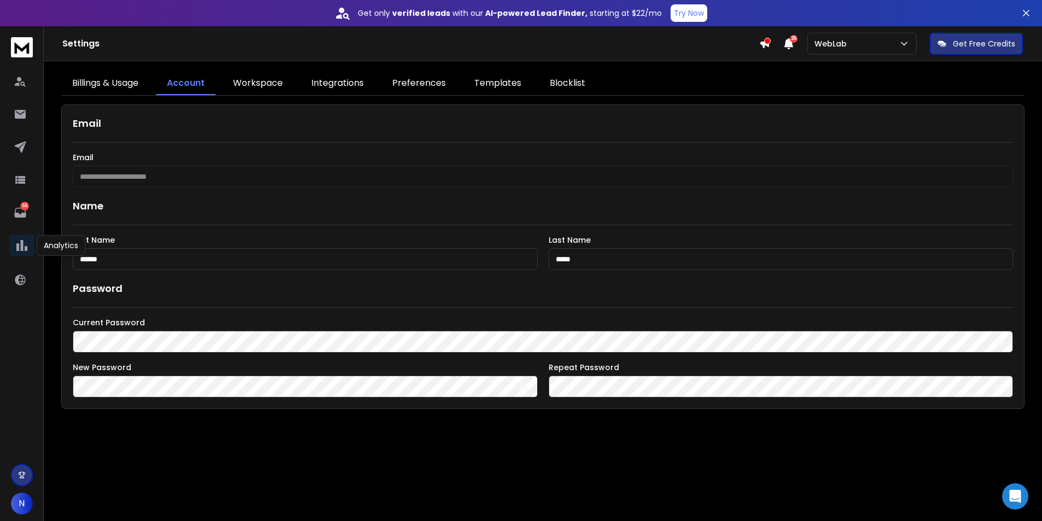
click at [22, 243] on icon at bounding box center [21, 245] width 11 height 11
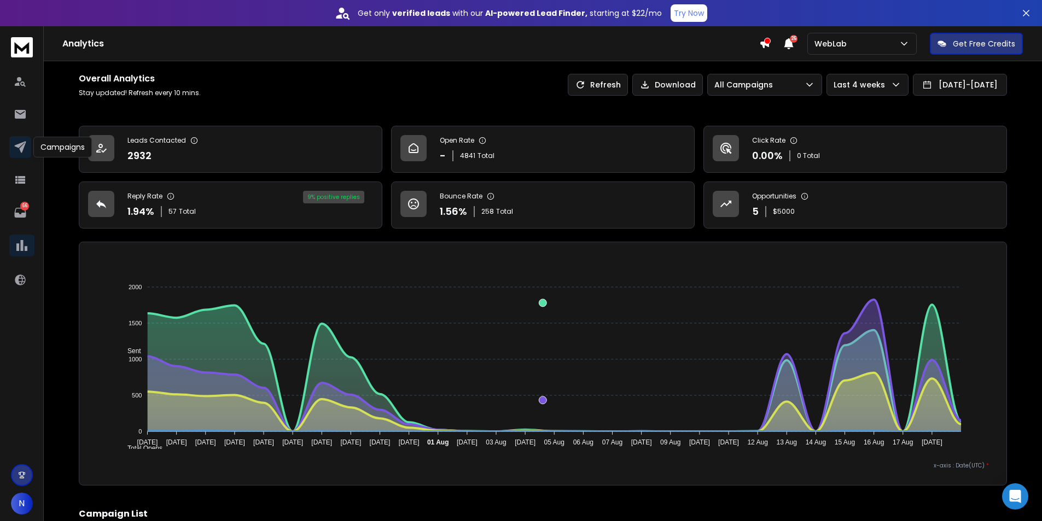
click at [21, 146] on icon at bounding box center [20, 147] width 13 height 13
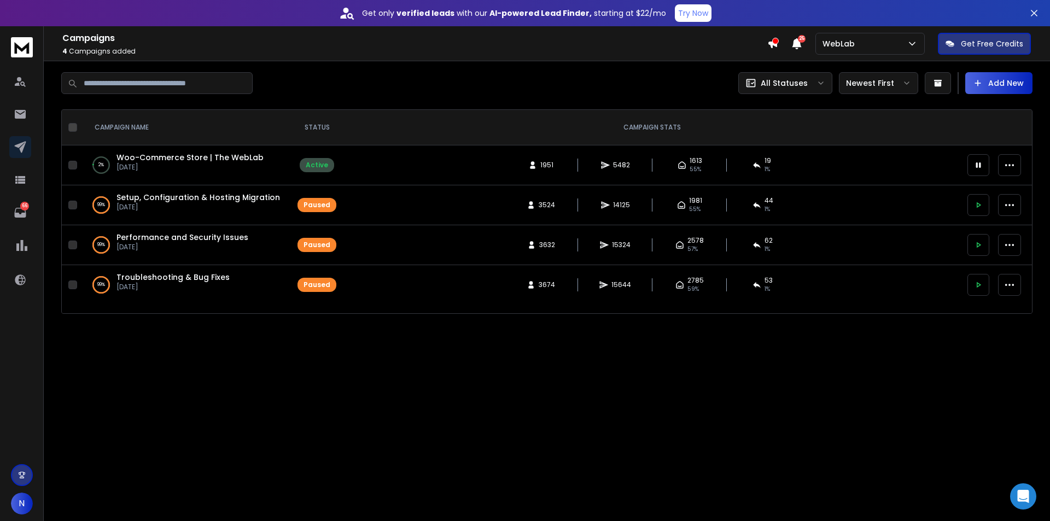
click at [390, 165] on div "1951 5482 1613 55 % 19 1 %" at bounding box center [652, 165] width 605 height 18
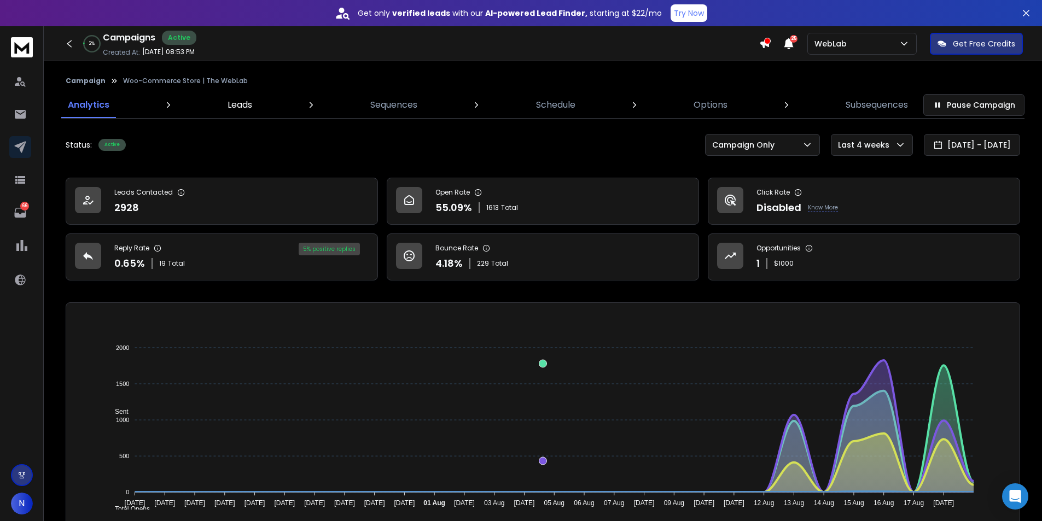
click at [248, 101] on p "Leads" at bounding box center [240, 104] width 25 height 13
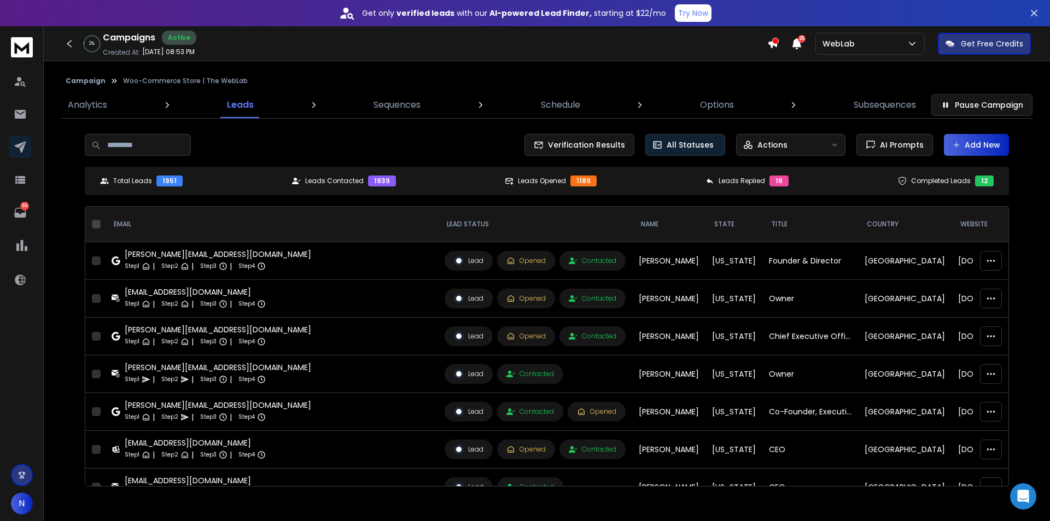
click at [684, 140] on p "All Statuses" at bounding box center [690, 144] width 47 height 11
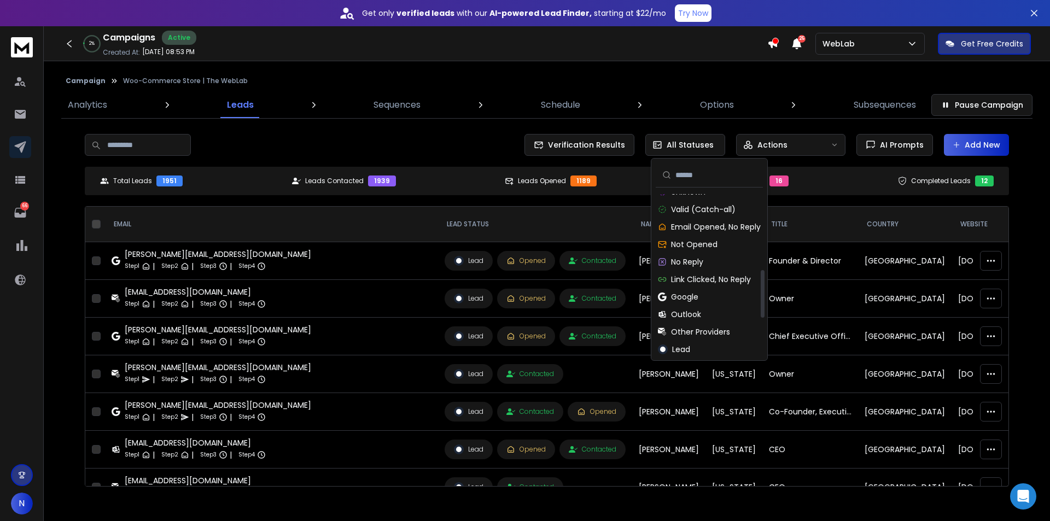
scroll to position [219, 0]
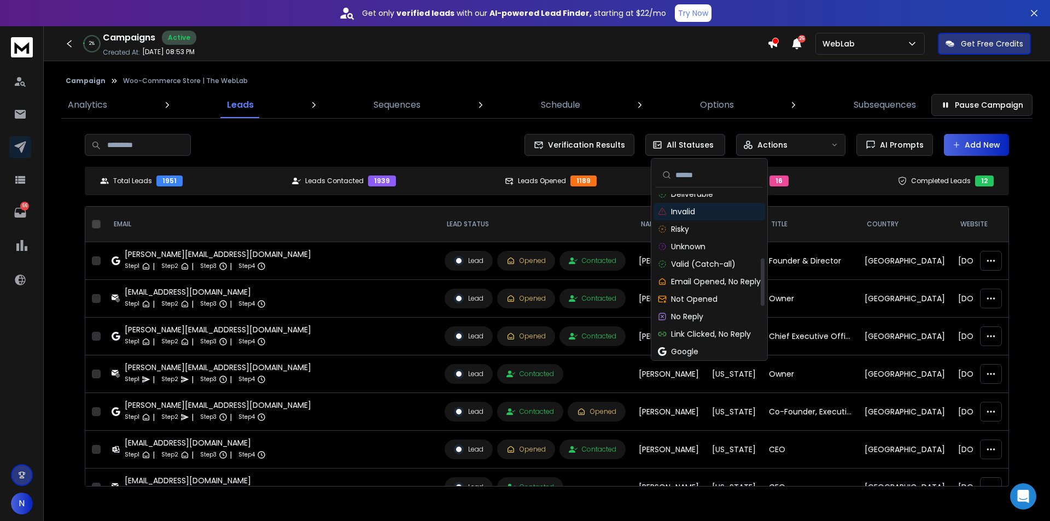
click at [687, 218] on div "Invalid" at bounding box center [710, 212] width 112 height 18
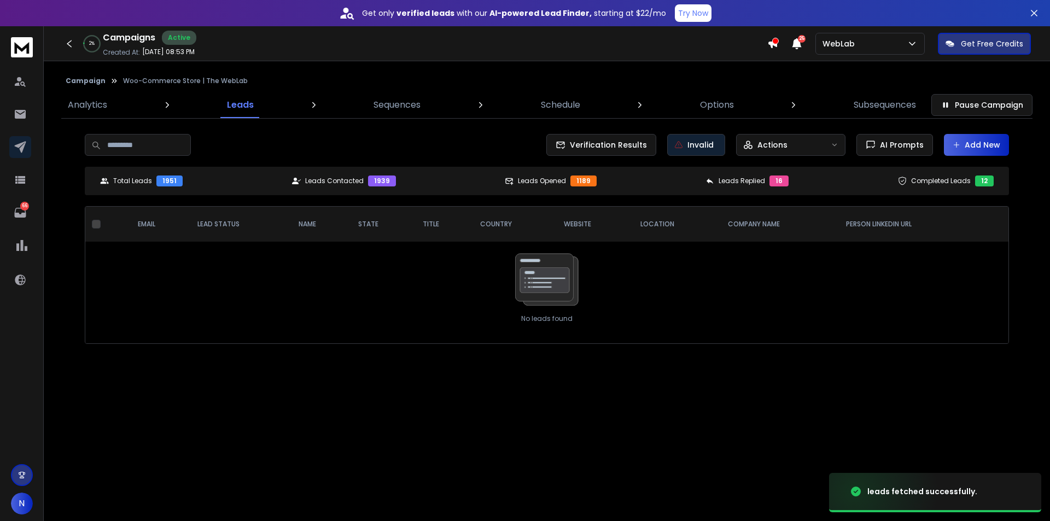
click at [690, 147] on div "Invalid" at bounding box center [693, 144] width 39 height 11
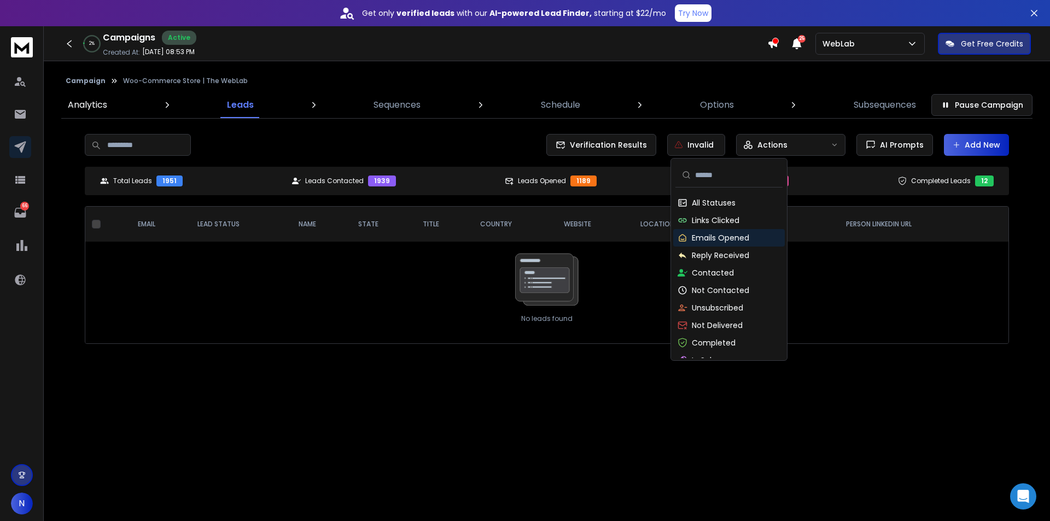
click at [96, 110] on p "Analytics" at bounding box center [87, 104] width 39 height 13
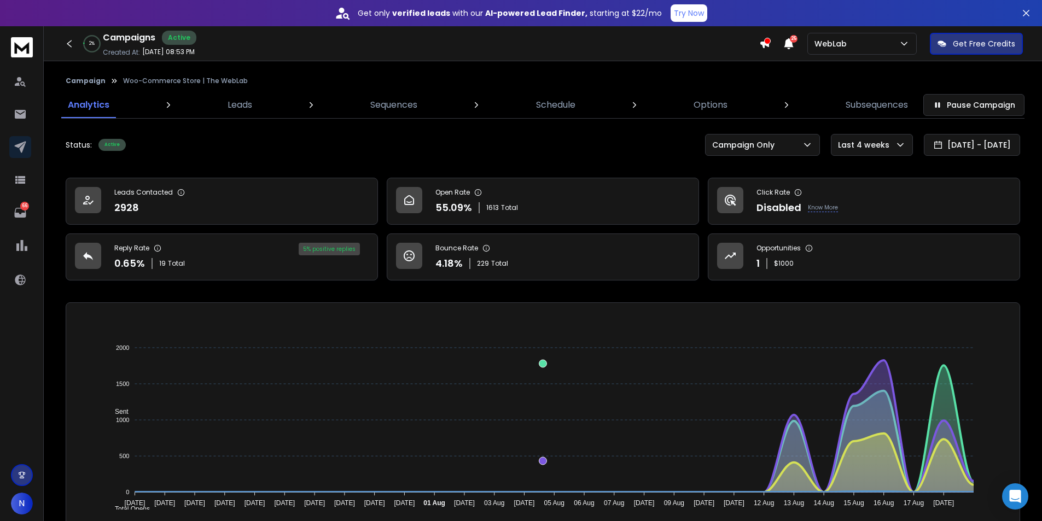
click at [464, 255] on div "Bounce Rate 4.18 % 229 Total" at bounding box center [471, 257] width 73 height 28
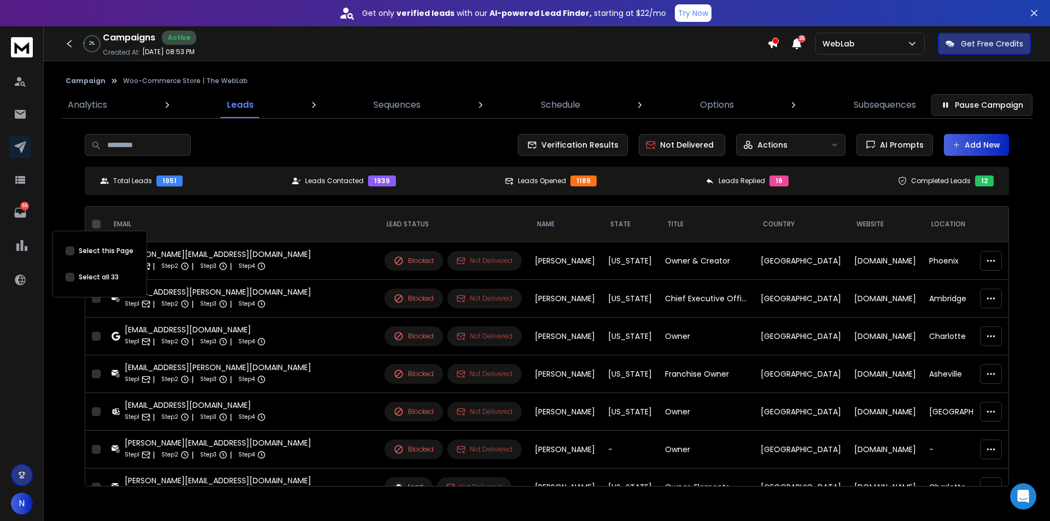
click at [70, 275] on button "Select this Page" at bounding box center [70, 277] width 9 height 9
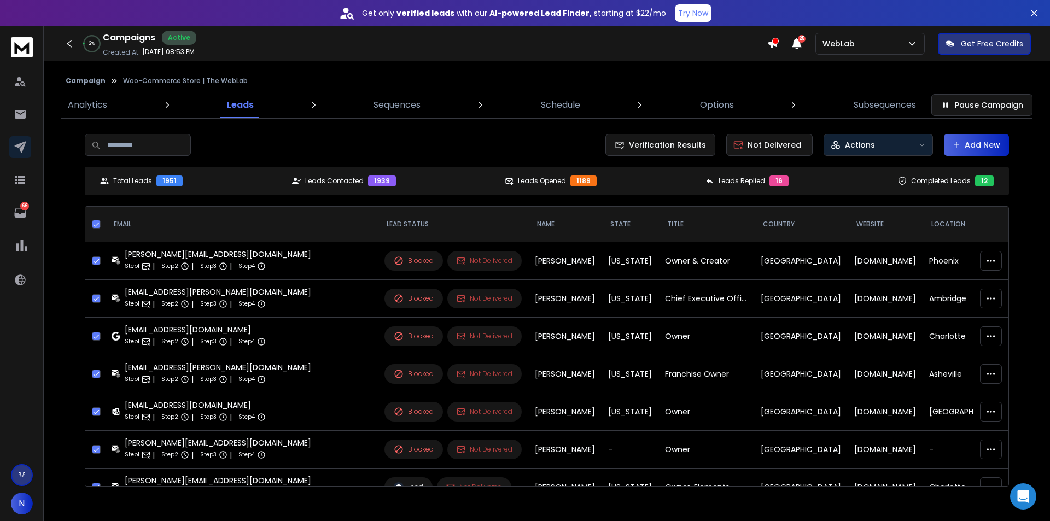
click at [864, 141] on p "Actions" at bounding box center [860, 144] width 30 height 11
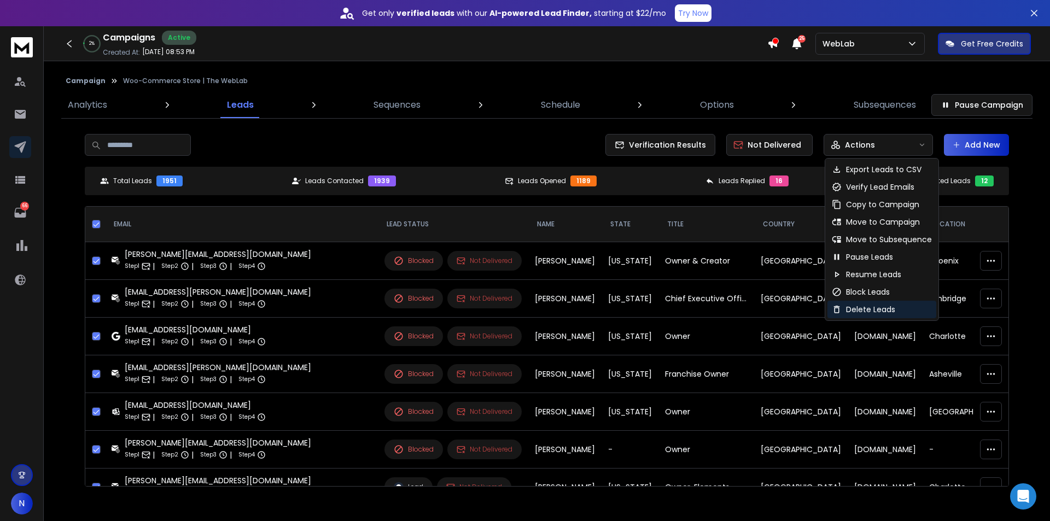
click at [870, 307] on p "Delete Leads" at bounding box center [870, 309] width 49 height 11
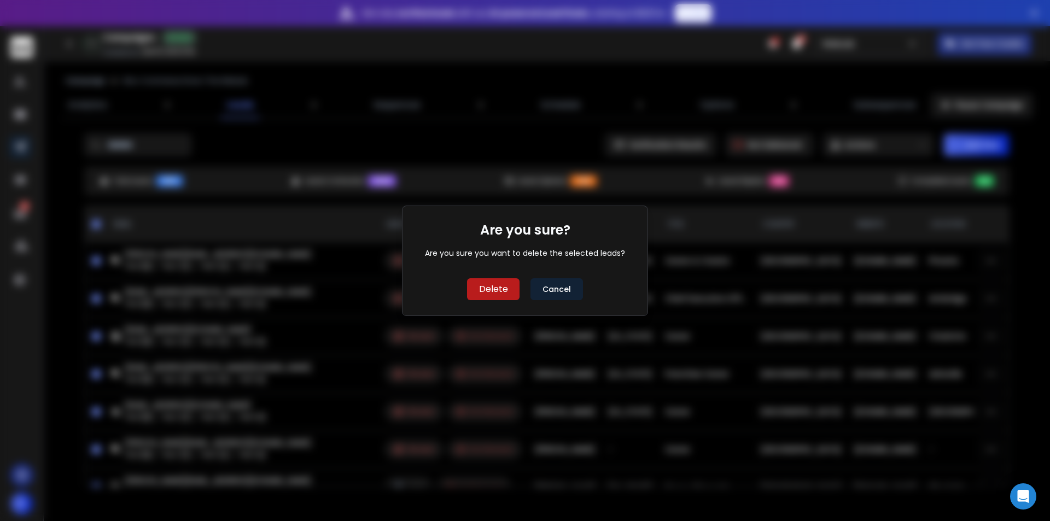
click at [500, 286] on button "Delete" at bounding box center [493, 289] width 53 height 22
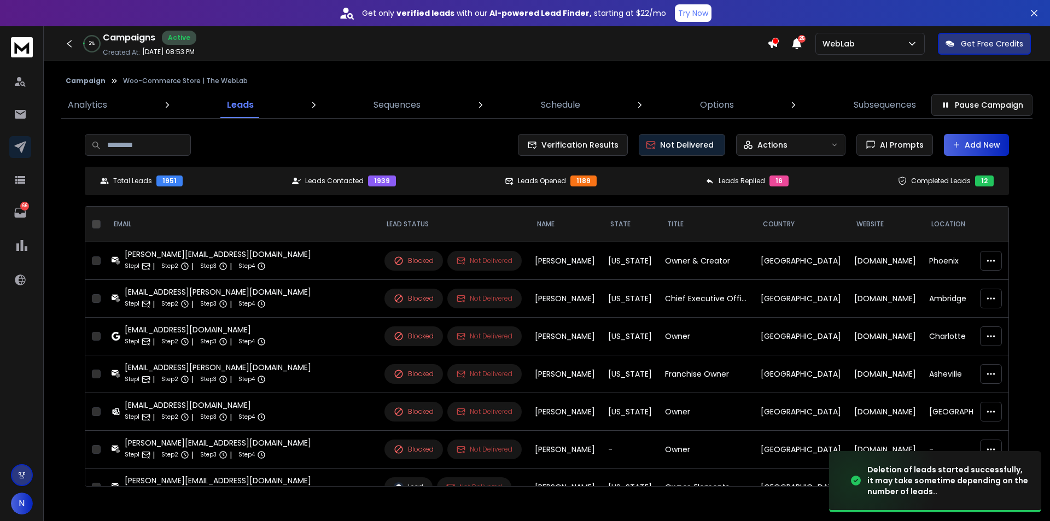
click at [698, 144] on p "Not Delivered" at bounding box center [687, 144] width 54 height 11
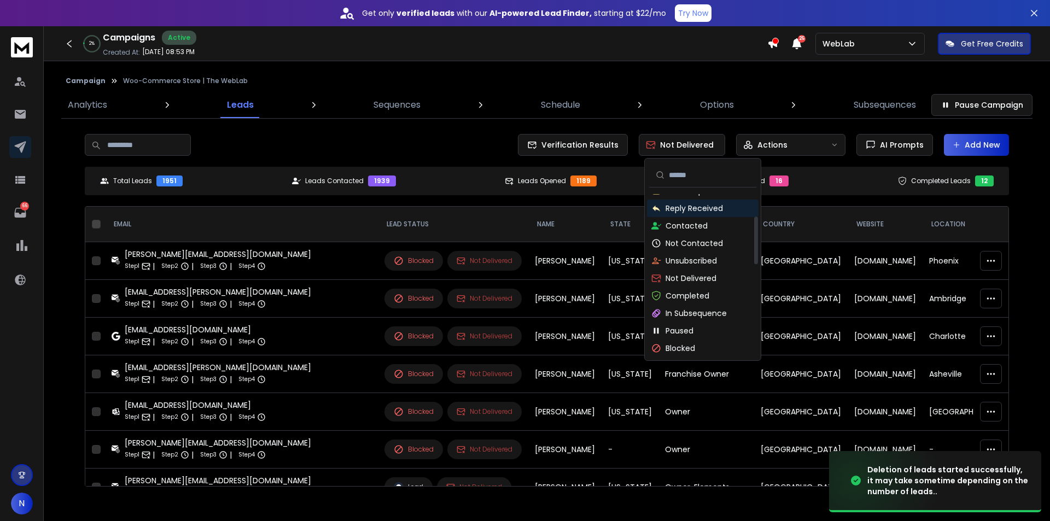
scroll to position [109, 0]
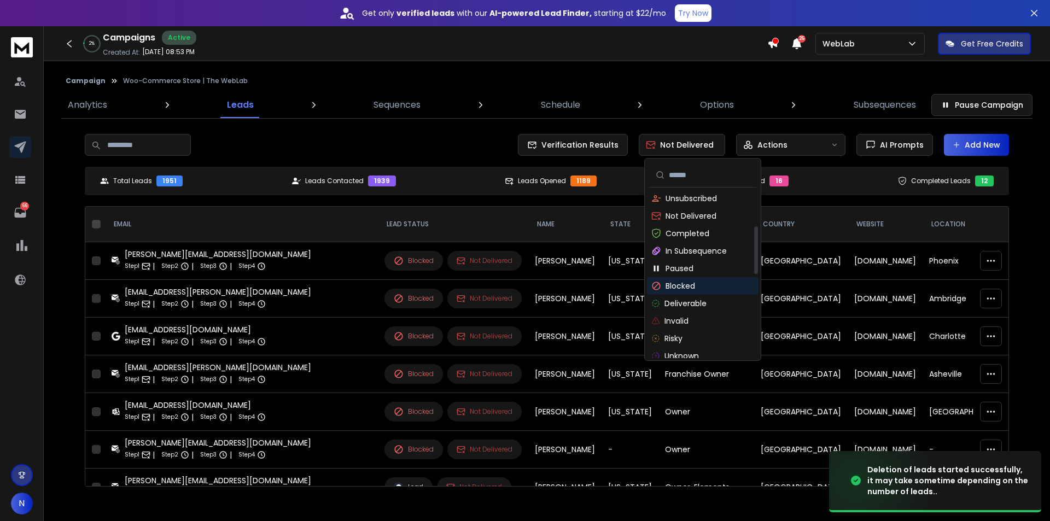
click at [670, 283] on p "Blocked" at bounding box center [681, 286] width 30 height 11
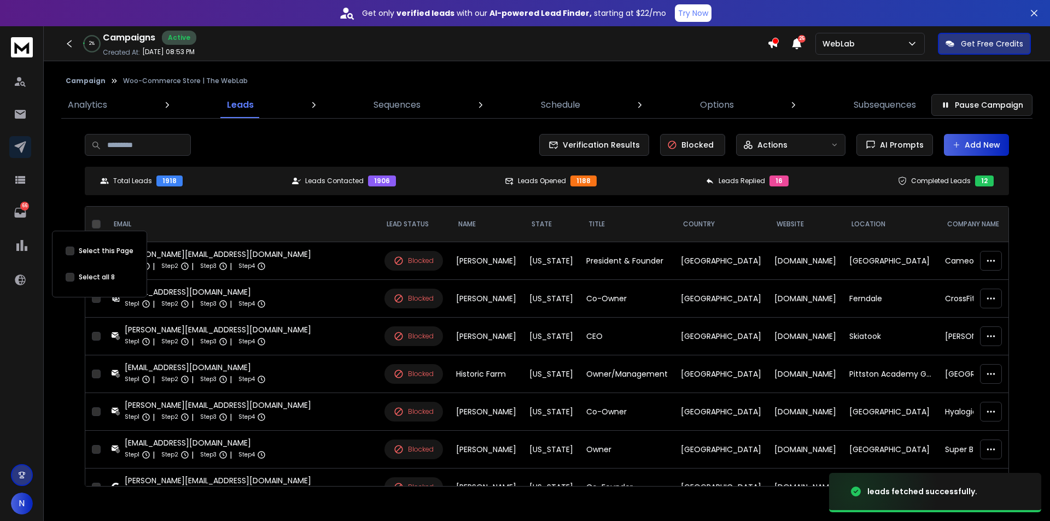
click at [64, 281] on div "Select this Page Select all 8" at bounding box center [99, 264] width 81 height 57
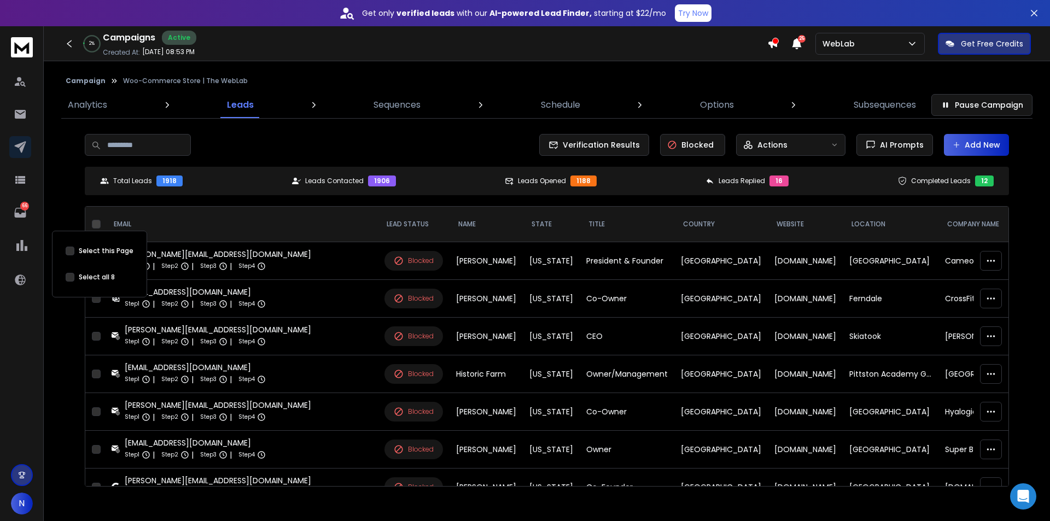
click at [65, 276] on div "Select this Page Select all 8" at bounding box center [99, 264] width 81 height 57
click at [69, 276] on button "Select this Page" at bounding box center [70, 277] width 9 height 9
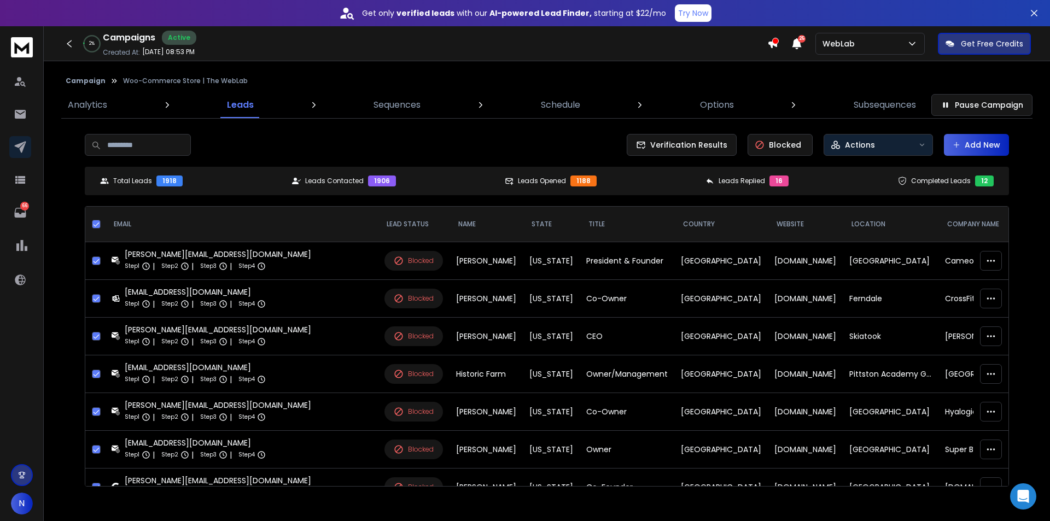
click at [862, 144] on p "Actions" at bounding box center [860, 144] width 30 height 11
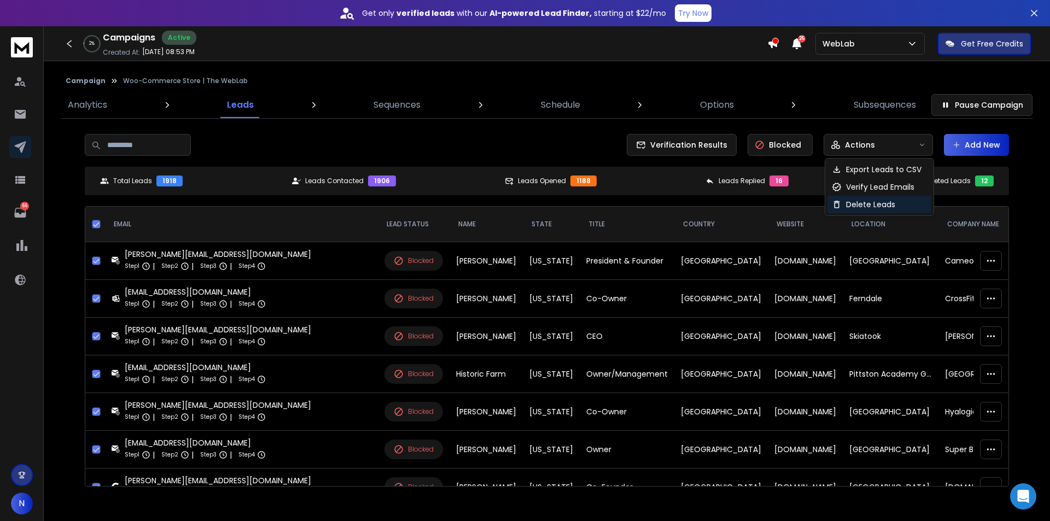
click at [863, 200] on p "Delete Leads" at bounding box center [870, 204] width 49 height 11
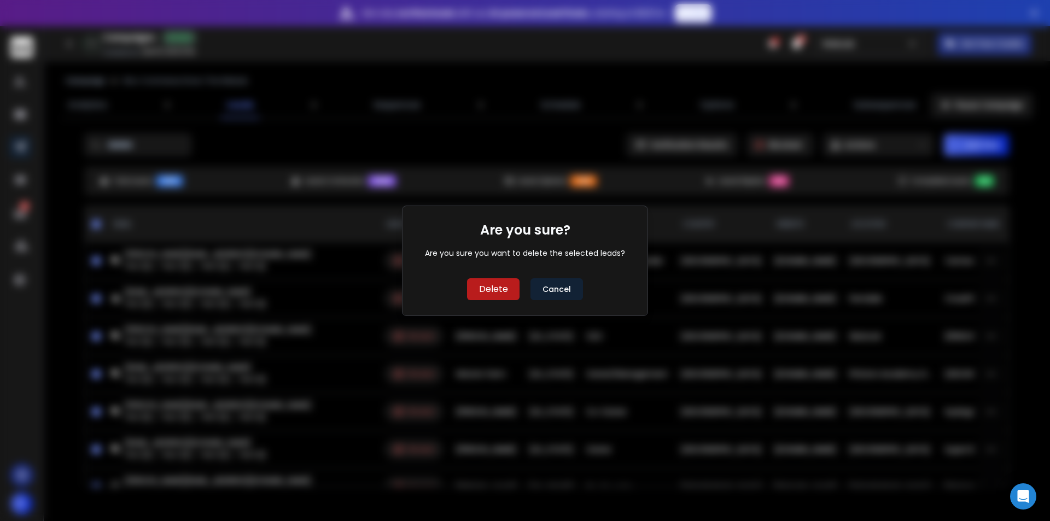
click at [481, 286] on button "Delete" at bounding box center [493, 289] width 53 height 22
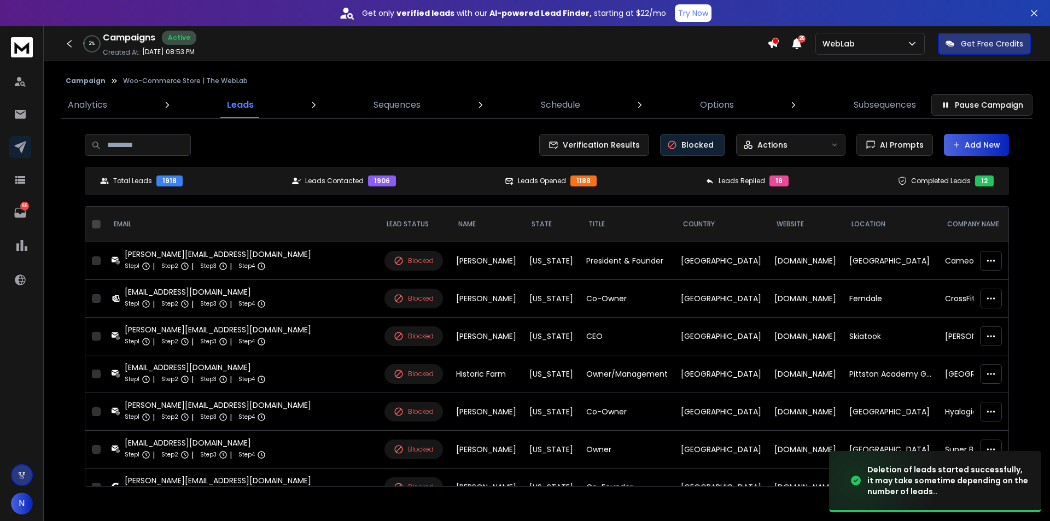
click at [697, 147] on p "Blocked" at bounding box center [698, 144] width 32 height 11
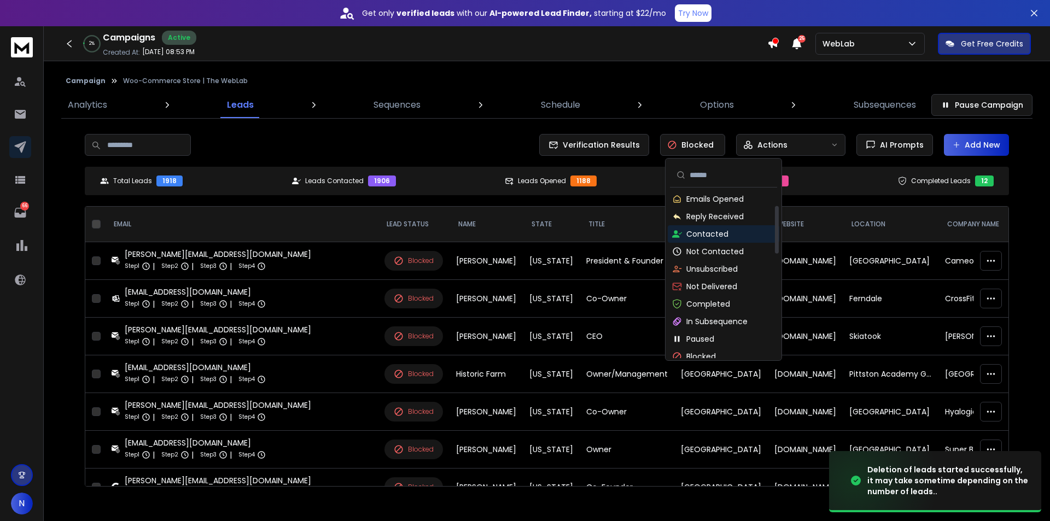
scroll to position [55, 0]
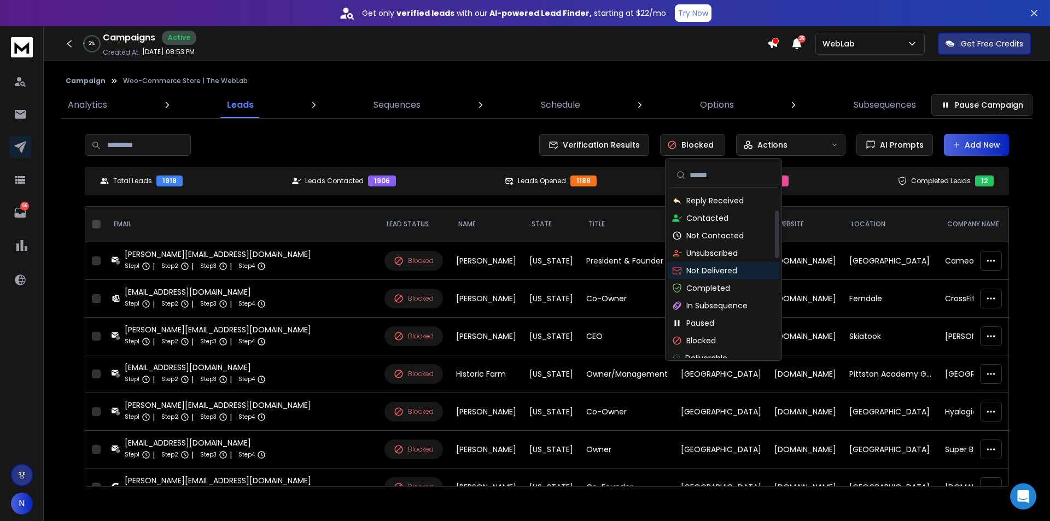
click at [730, 267] on p "Not Delivered" at bounding box center [711, 270] width 51 height 11
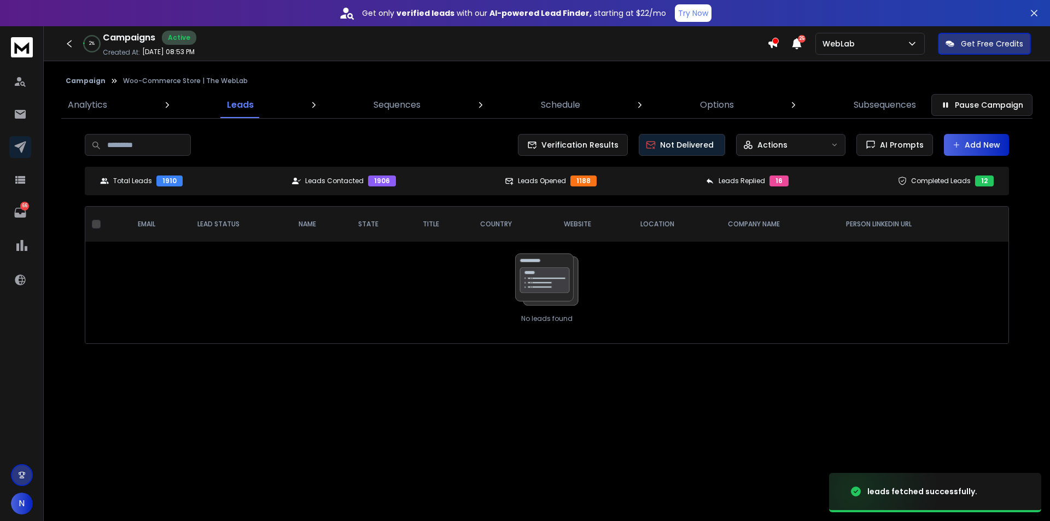
click at [662, 141] on div "Not Delivered" at bounding box center [680, 144] width 68 height 11
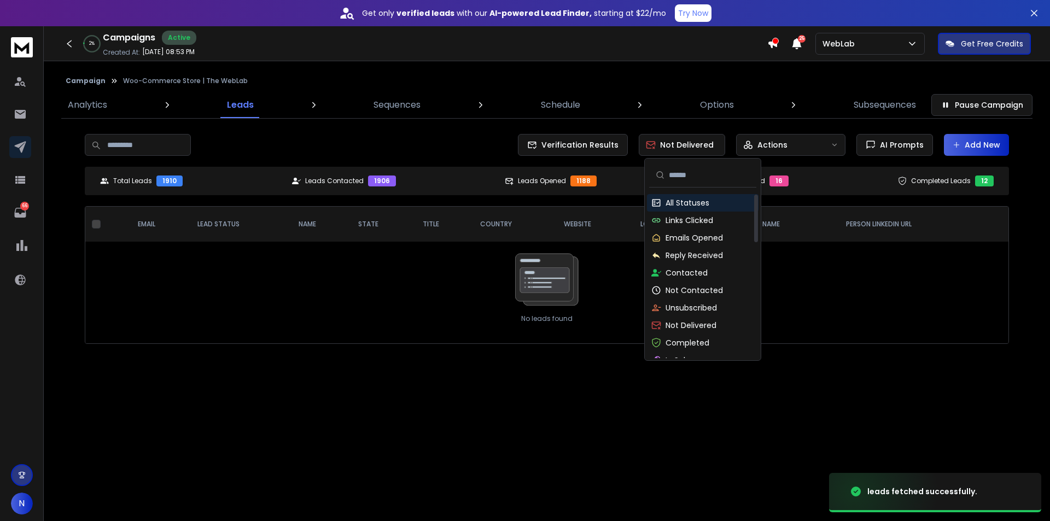
click at [678, 206] on p "All Statuses" at bounding box center [688, 202] width 44 height 11
